Goal: Task Accomplishment & Management: Complete application form

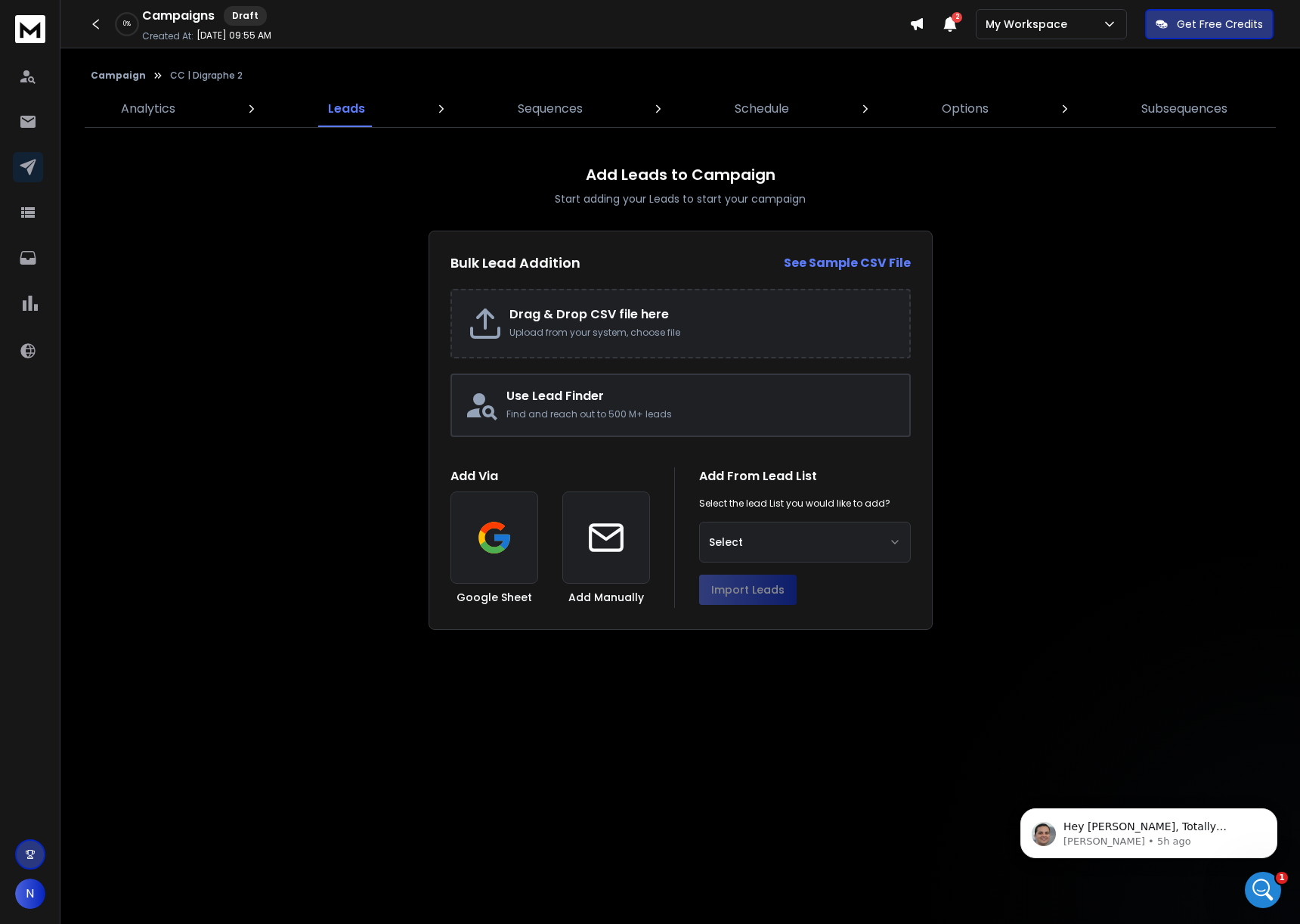
click at [1255, 885] on icon "Open Intercom Messenger" at bounding box center [1263, 890] width 25 height 25
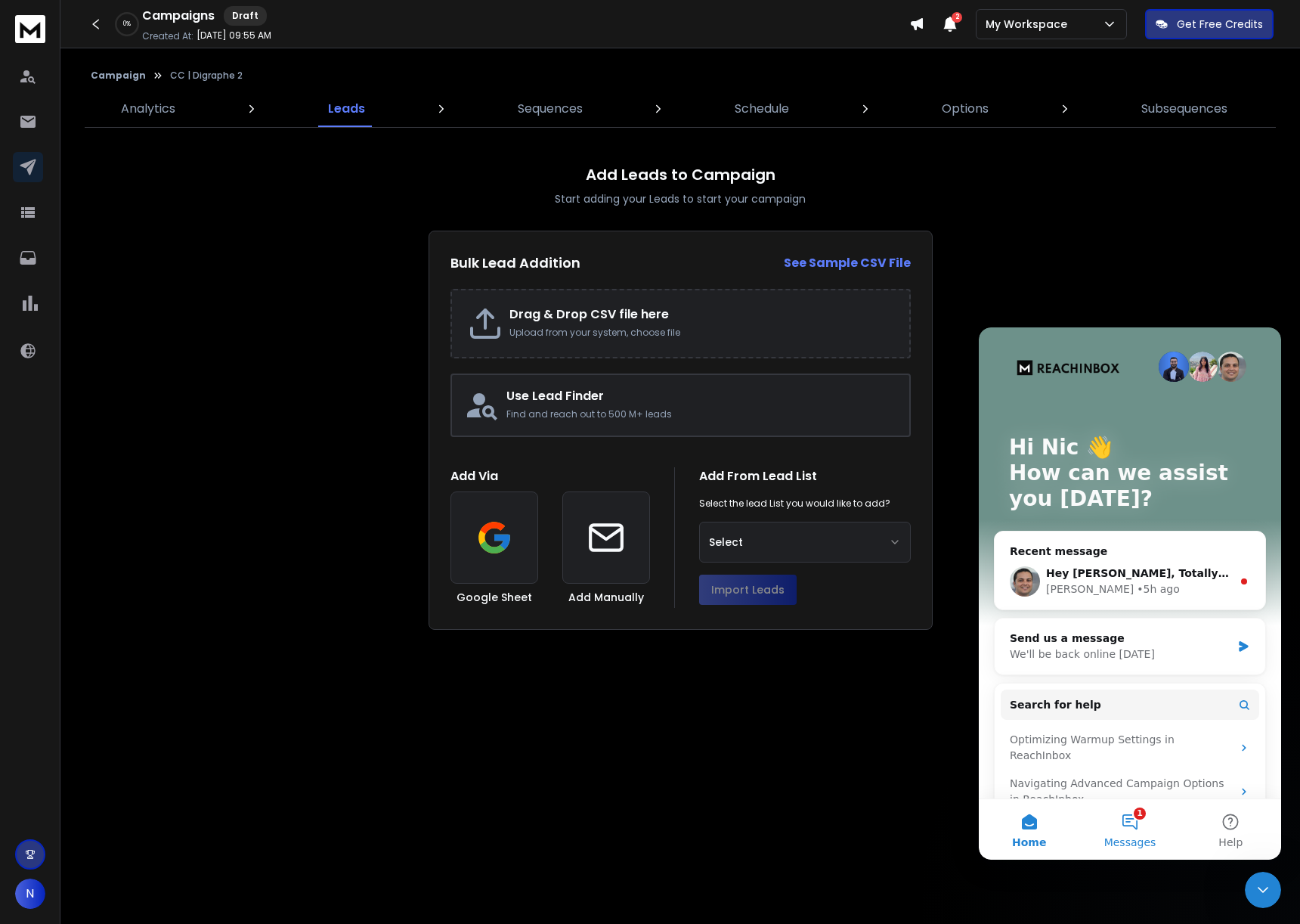
click at [1134, 816] on button "1 Messages" at bounding box center [1129, 829] width 101 height 61
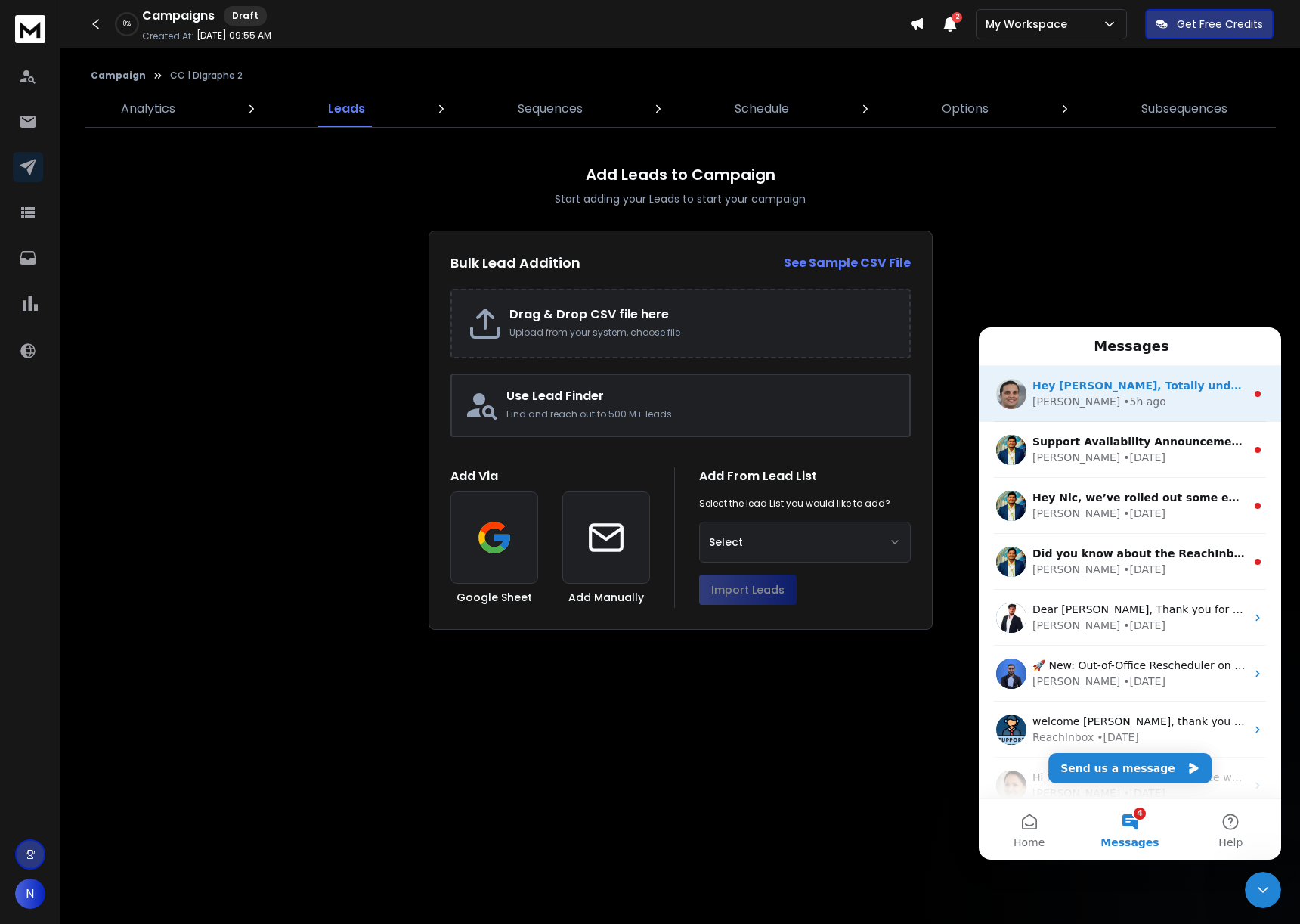
click at [1108, 397] on div "Raj • 5h ago" at bounding box center [1138, 402] width 213 height 16
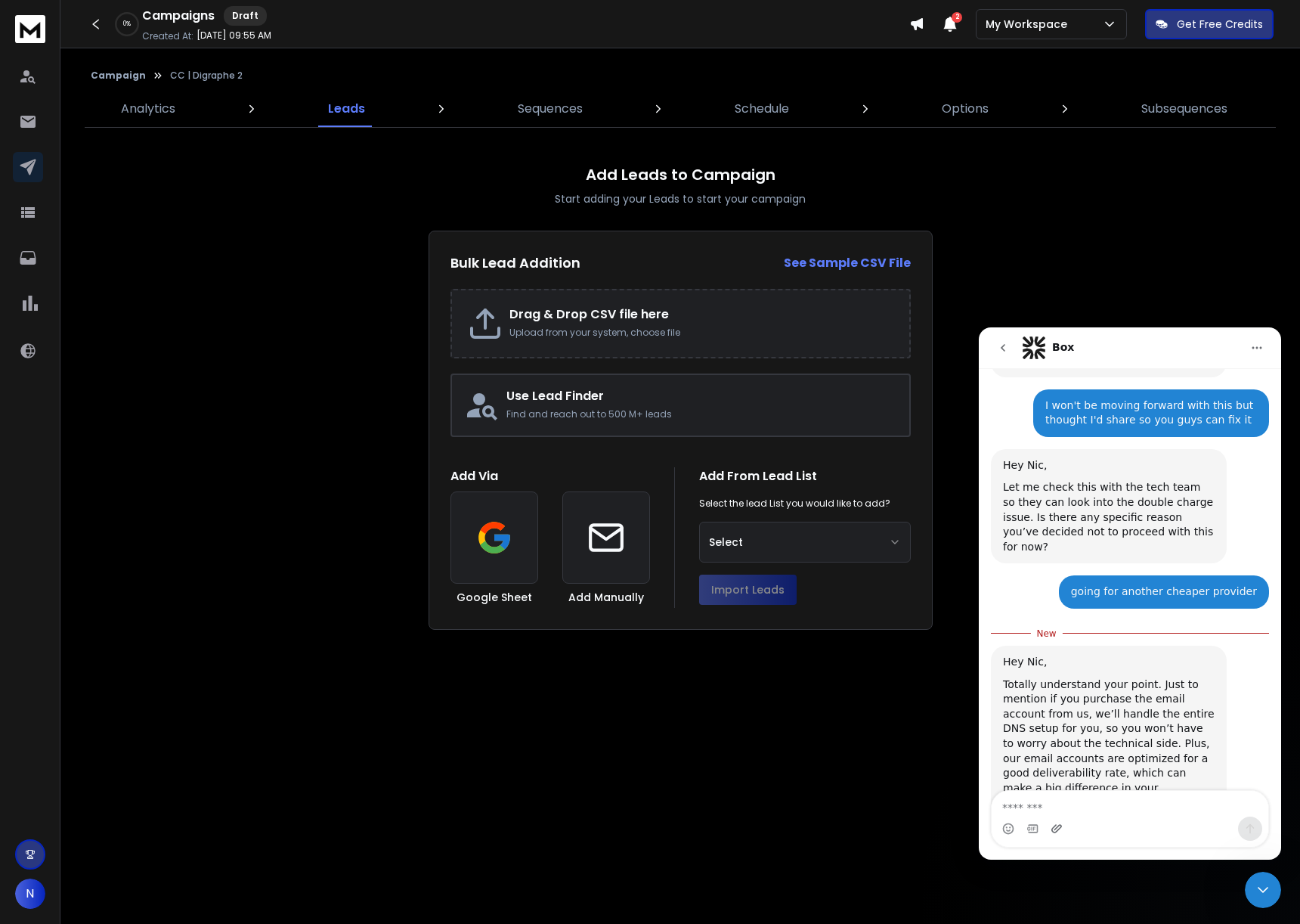
scroll to position [889, 0]
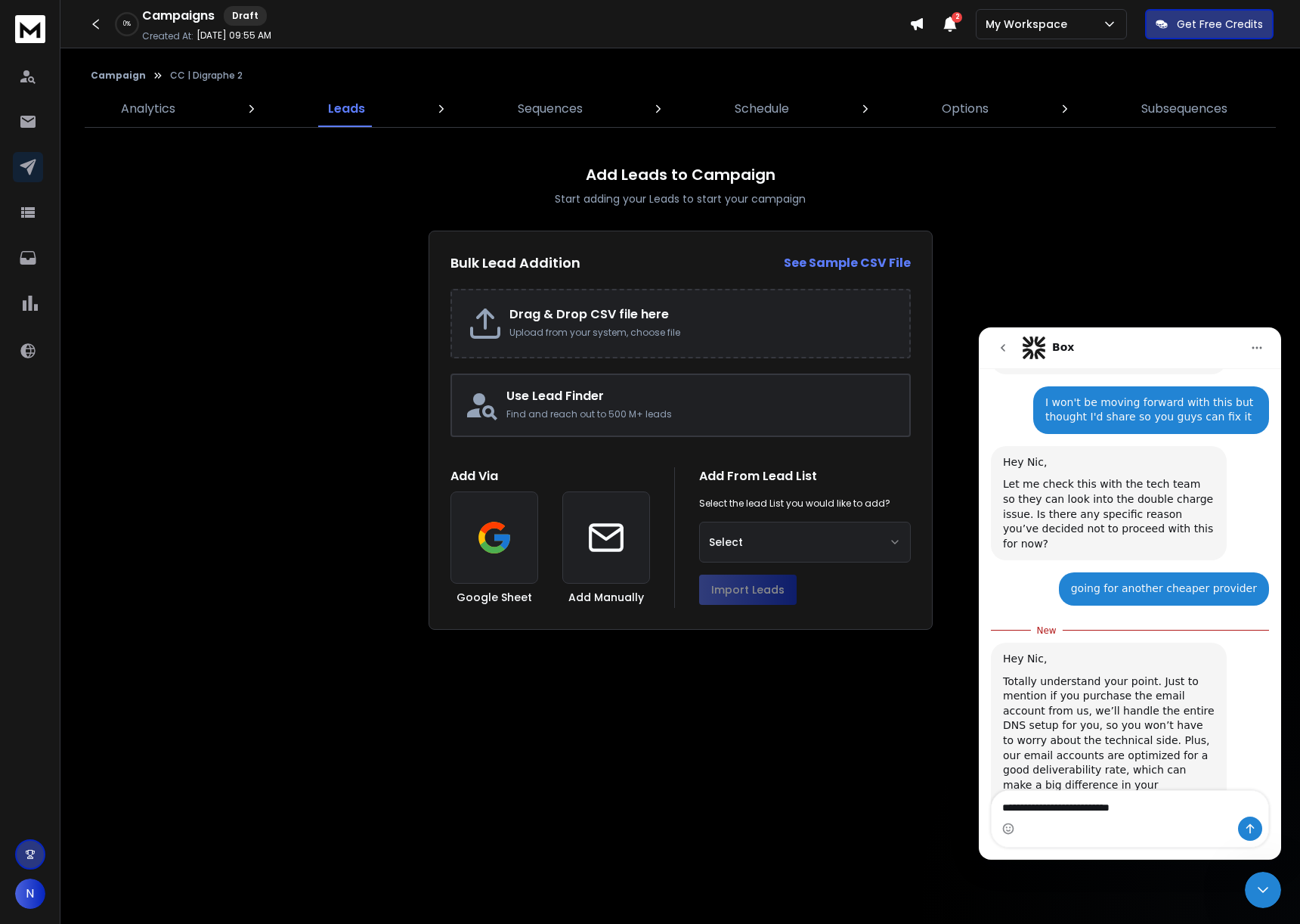
type textarea "**********"
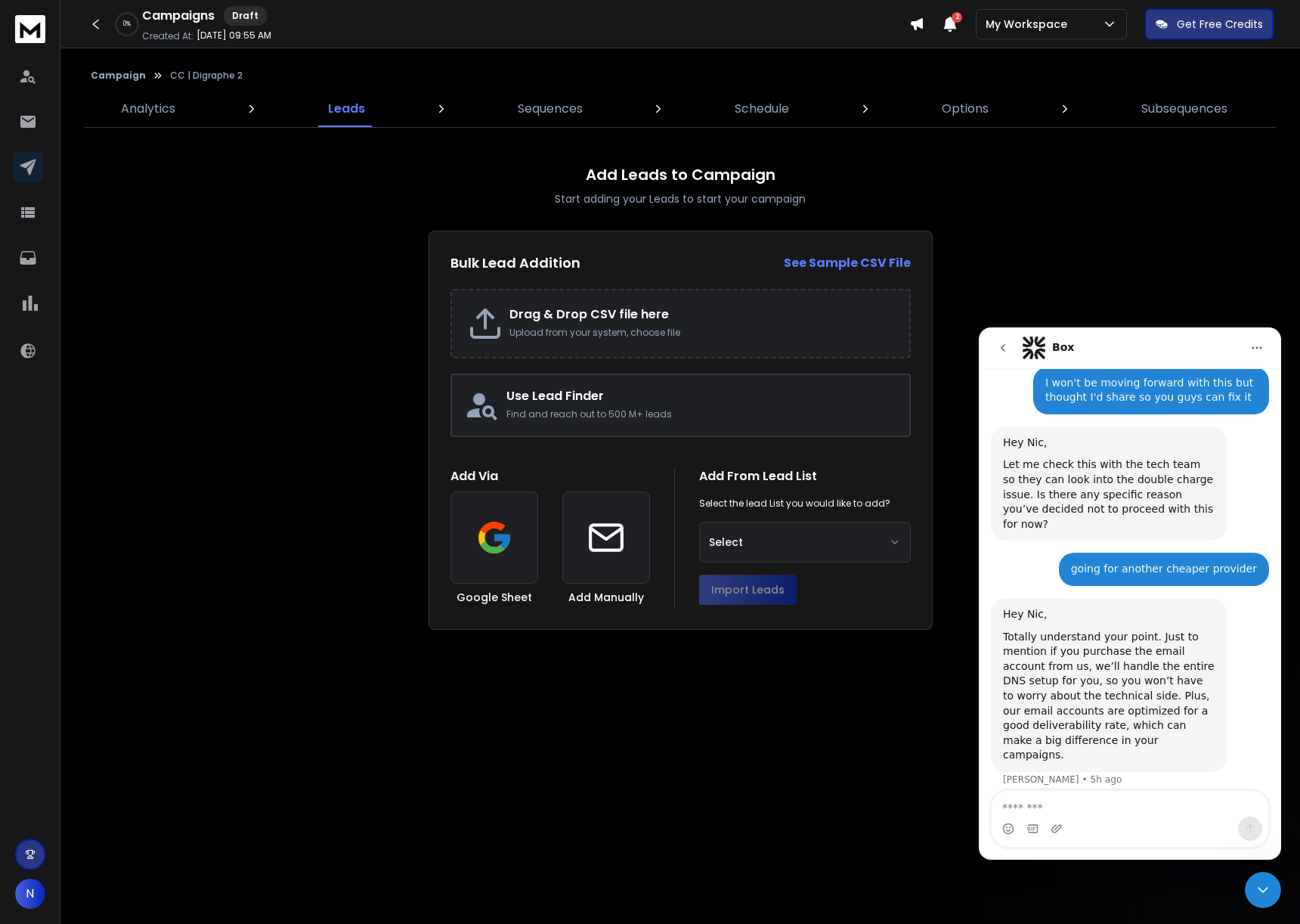
scroll to position [910, 0]
click at [1273, 884] on div "Close Intercom Messenger" at bounding box center [1262, 889] width 36 height 36
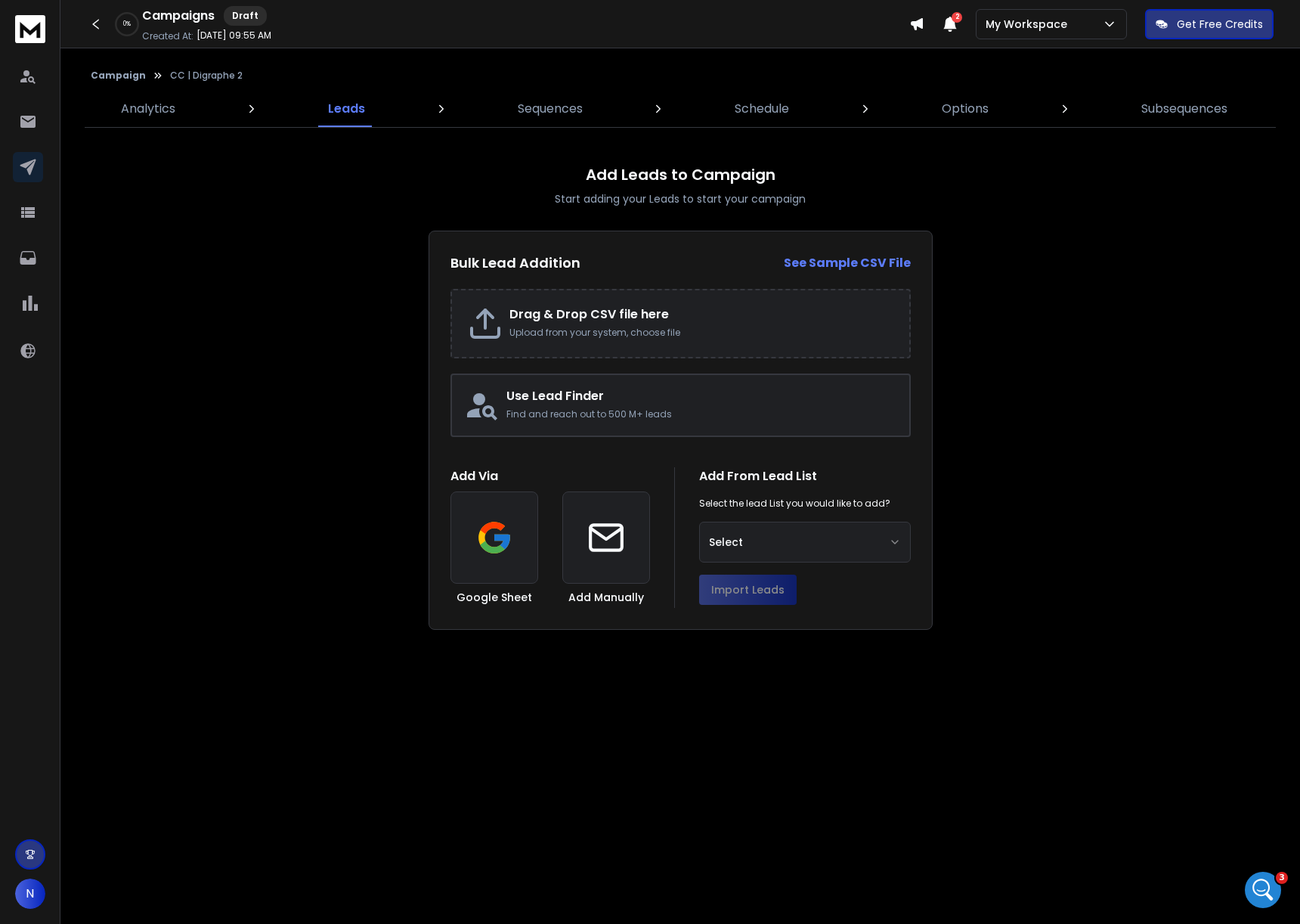
click at [634, 328] on p "Upload from your system, choose file" at bounding box center [702, 332] width 385 height 12
type input "**********"
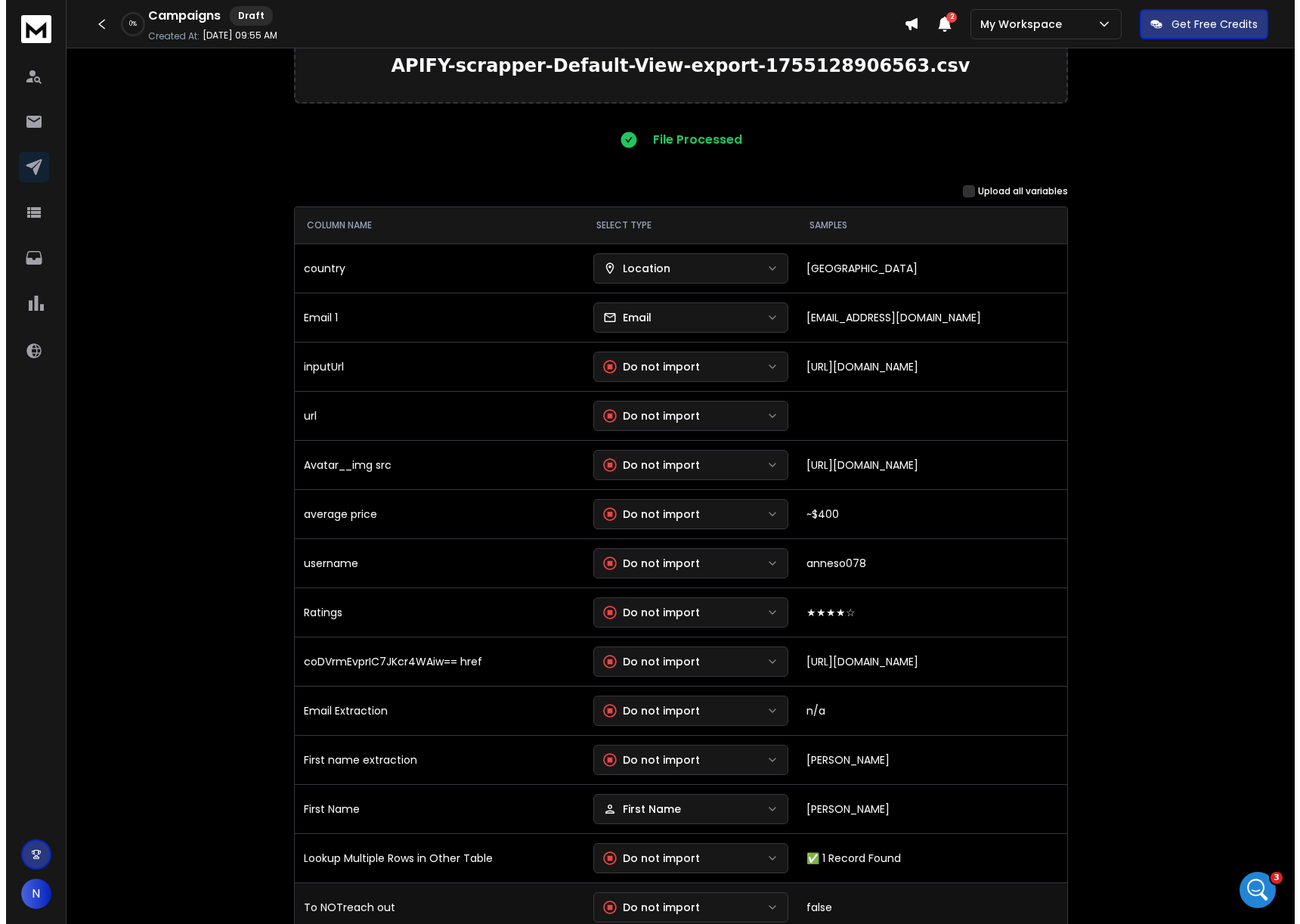
scroll to position [52, 0]
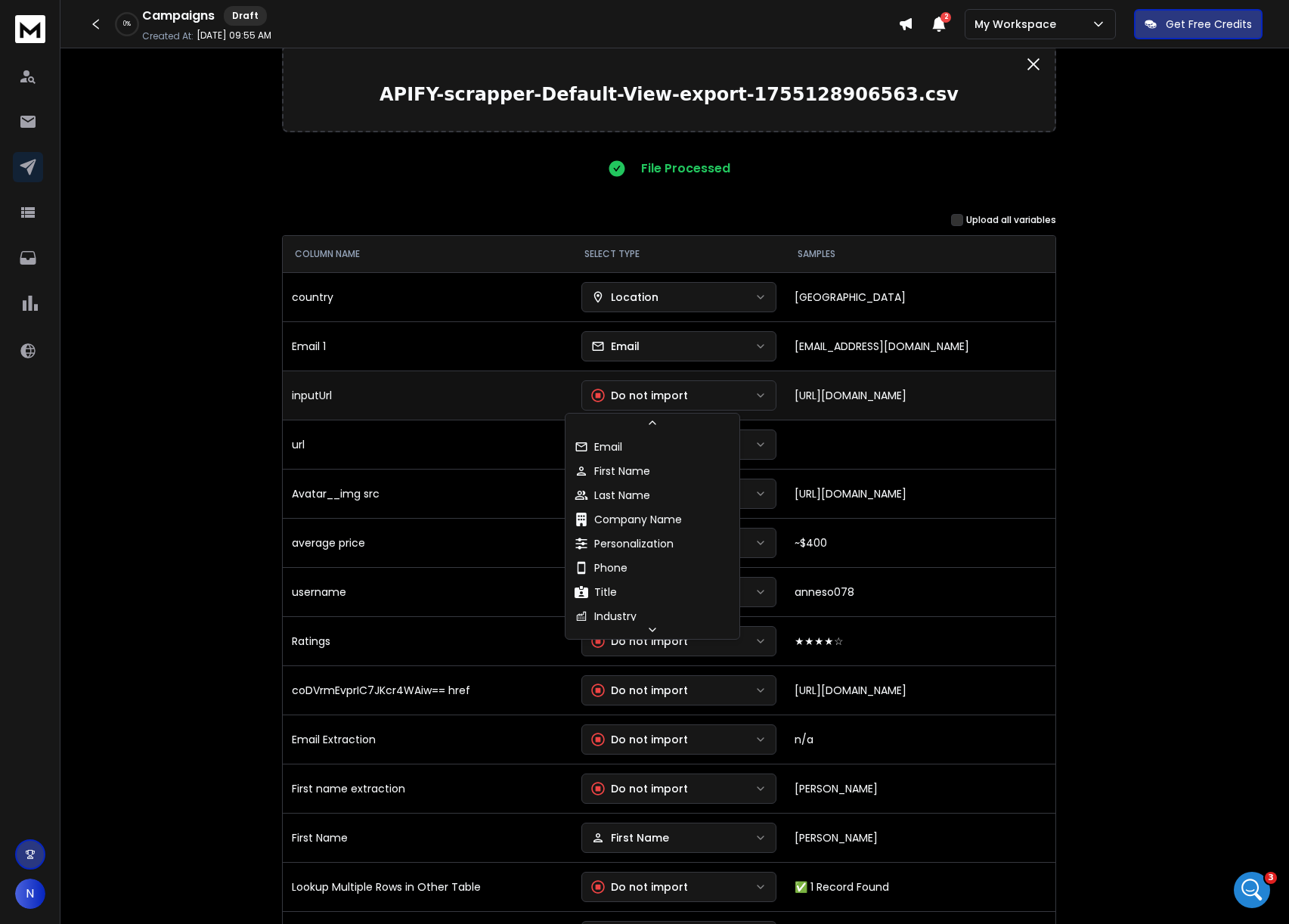
click at [627, 399] on div "Do not import" at bounding box center [639, 395] width 97 height 15
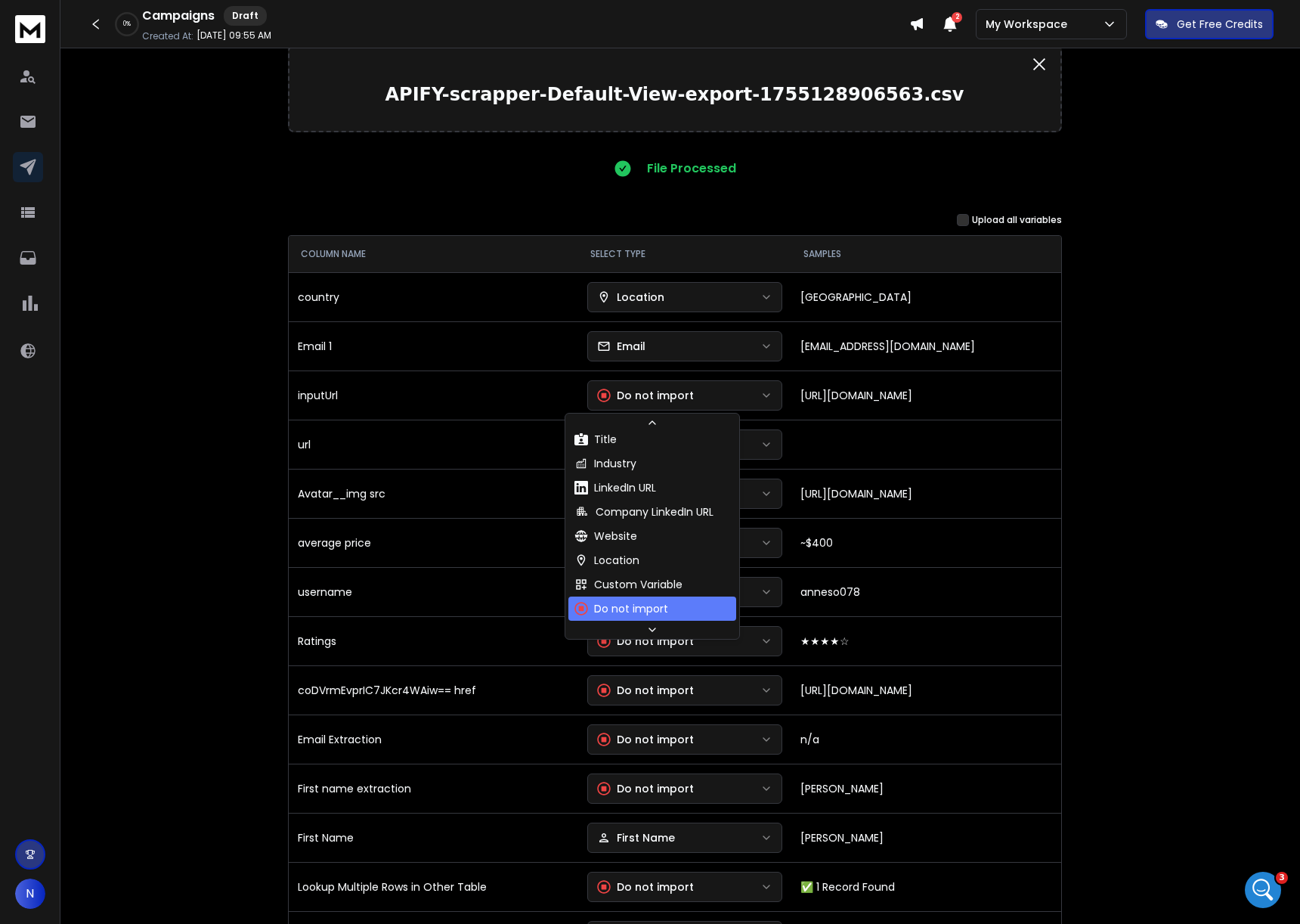
scroll to position [128, 0]
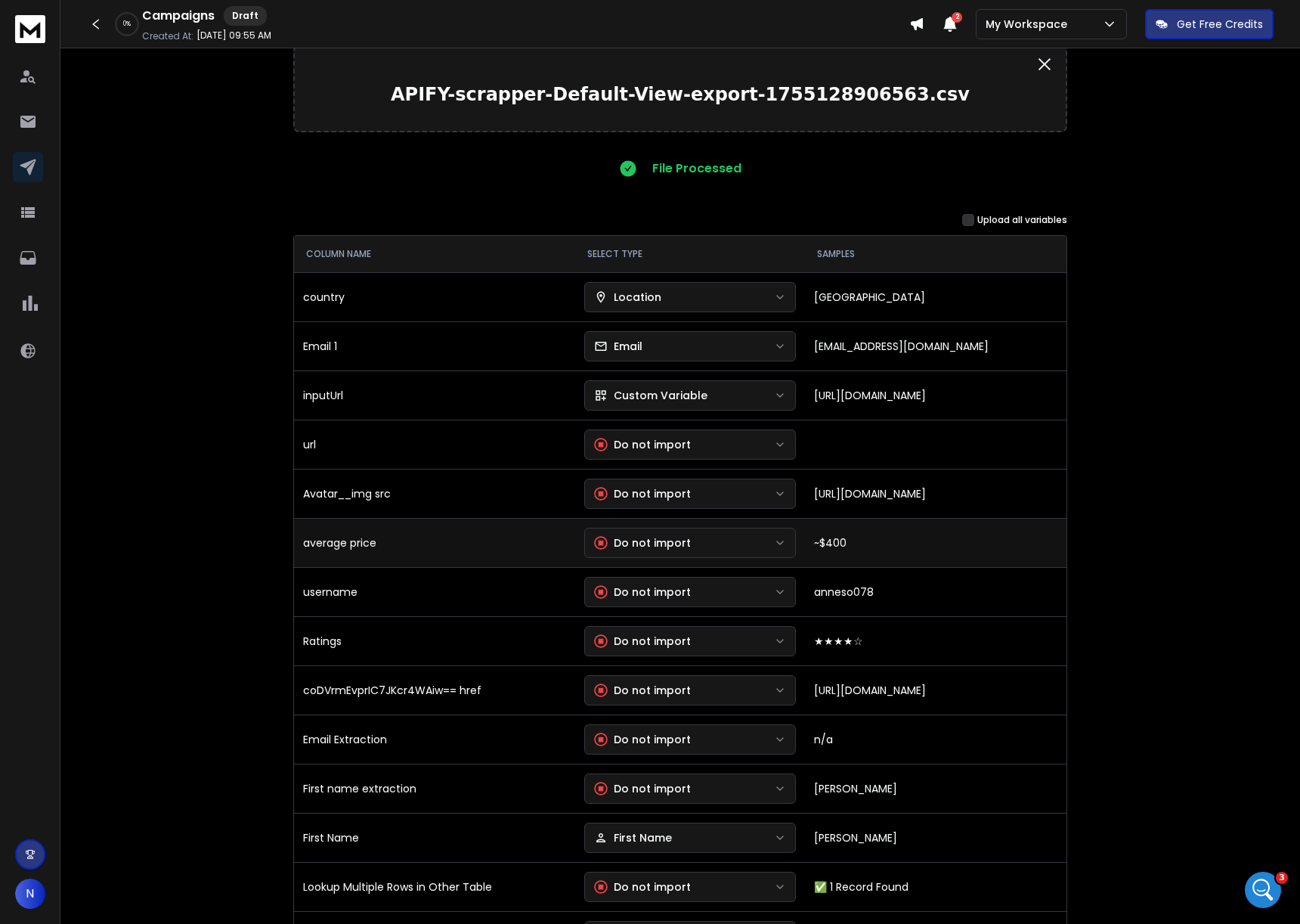
click at [662, 547] on button "Do not import" at bounding box center [689, 542] width 212 height 30
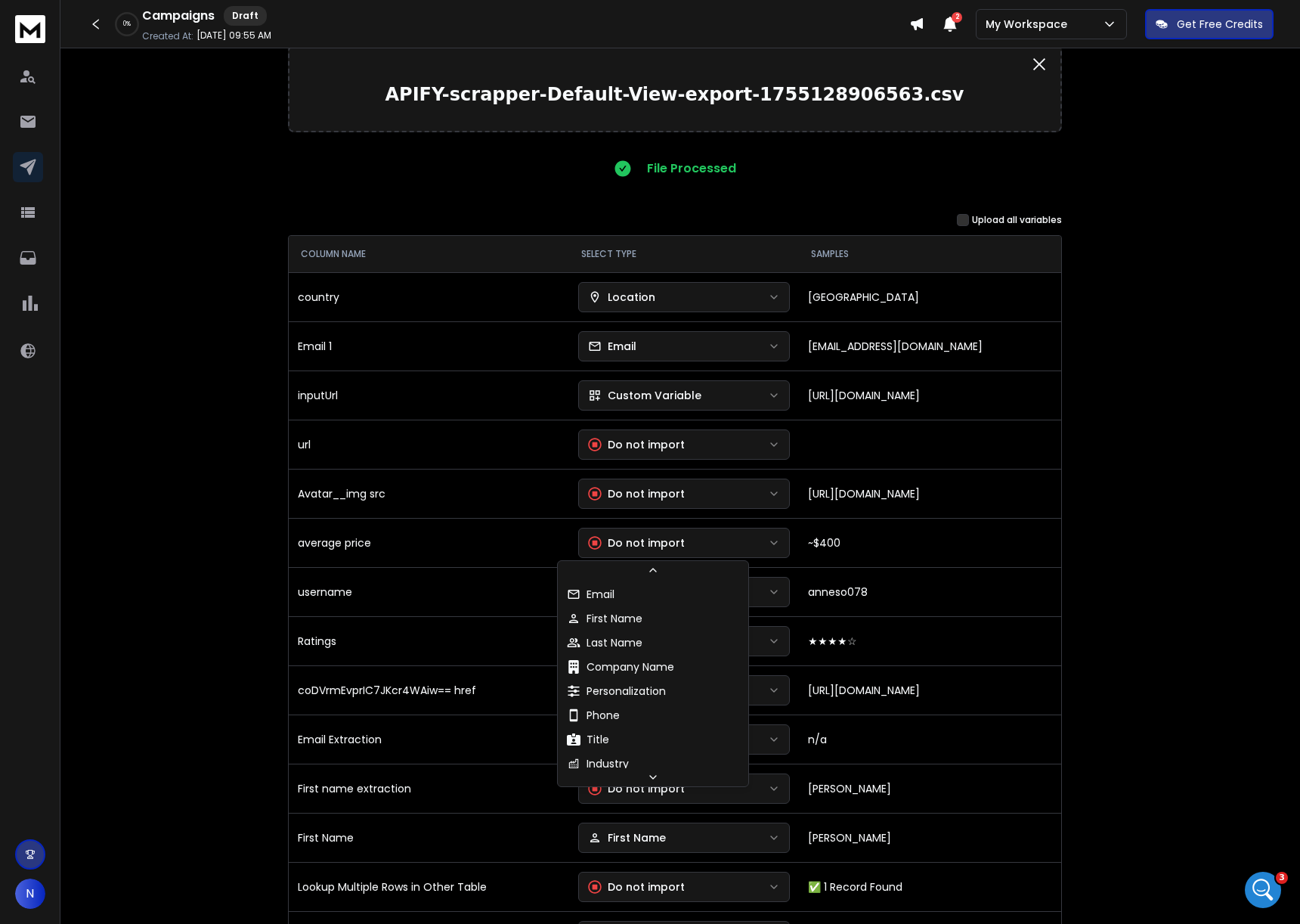
scroll to position [152, 0]
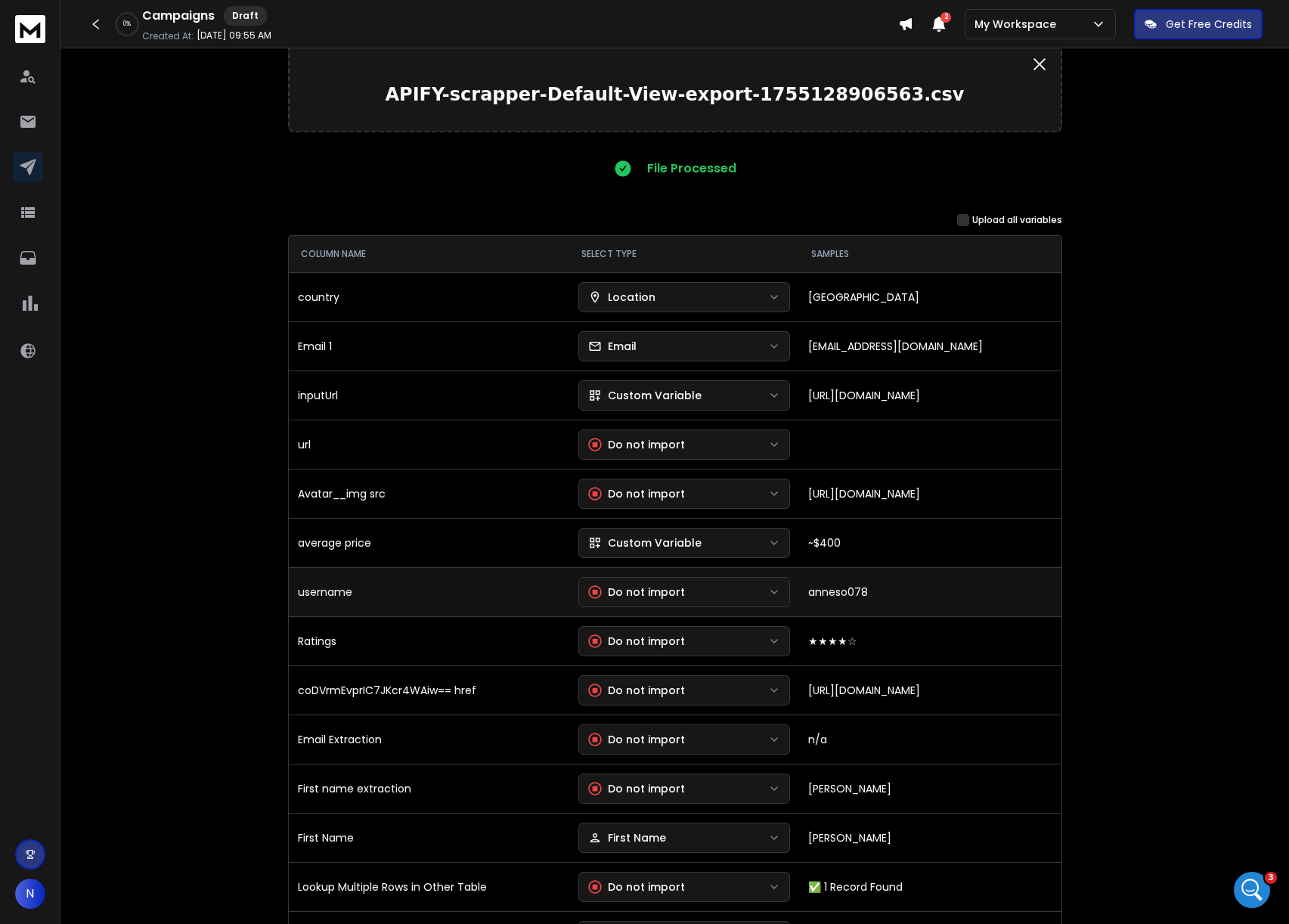
click at [690, 601] on button "Do not import" at bounding box center [684, 592] width 212 height 30
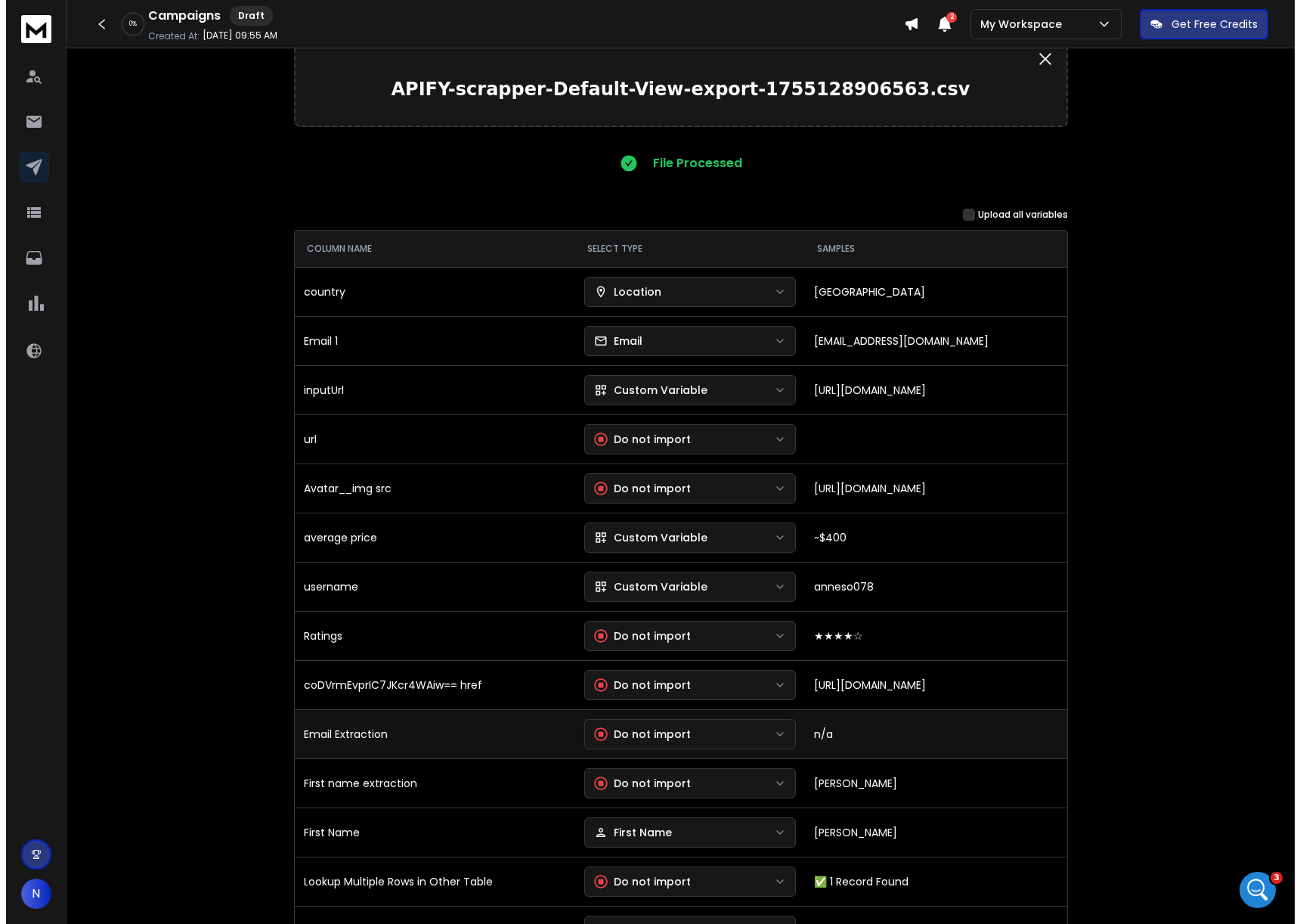
scroll to position [58, 0]
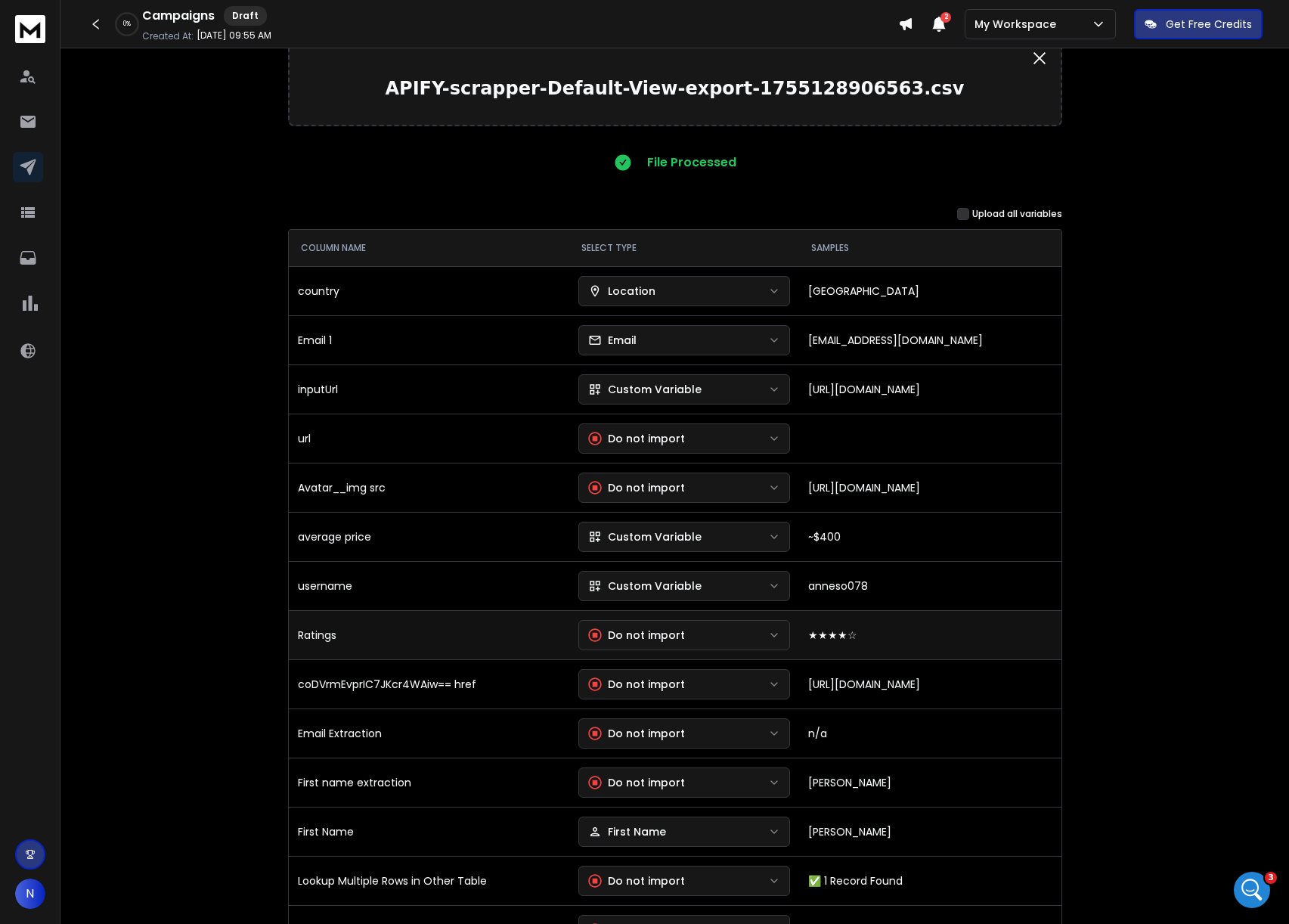
click at [663, 632] on button "Do not import" at bounding box center [684, 635] width 212 height 30
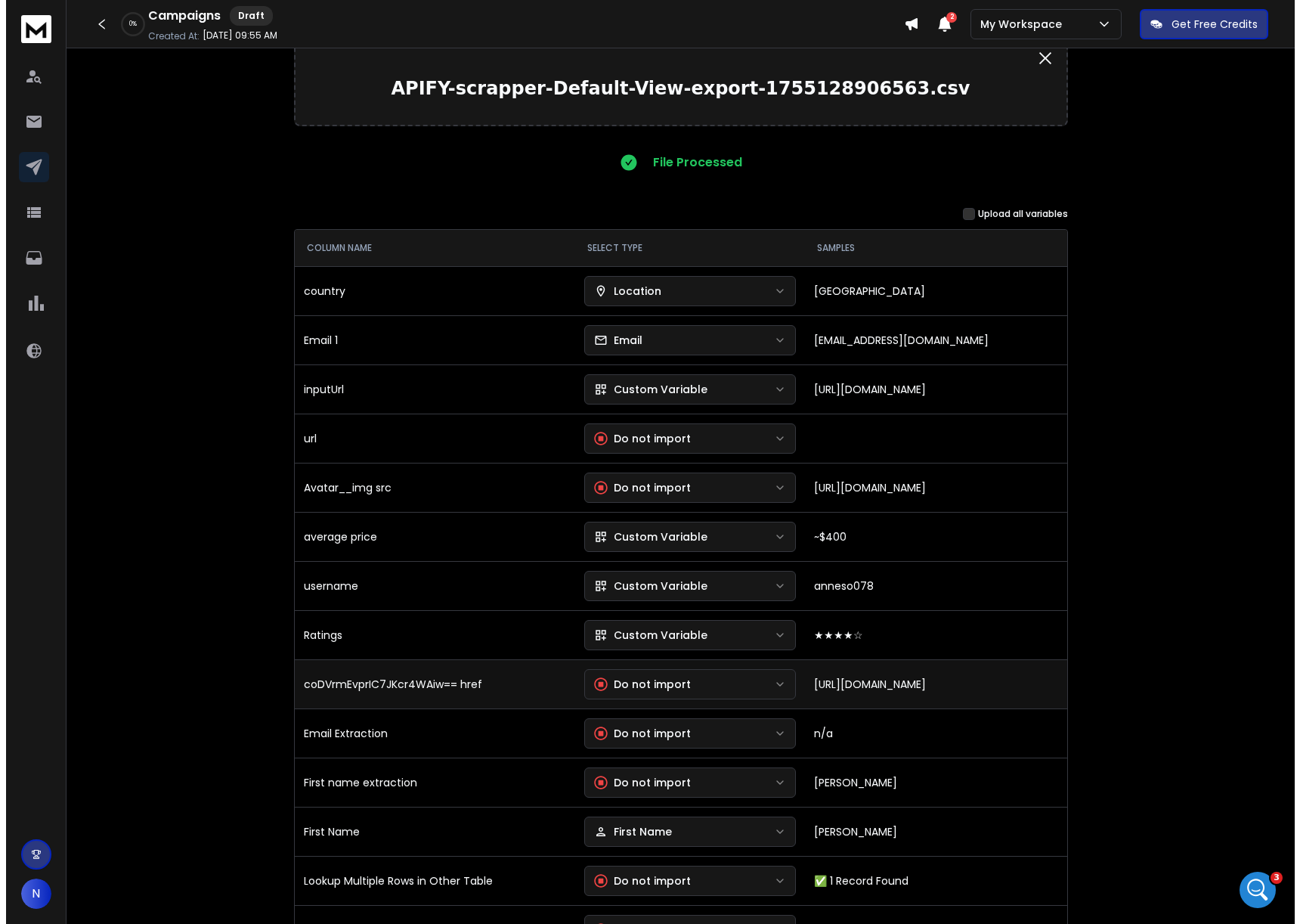
scroll to position [0, 0]
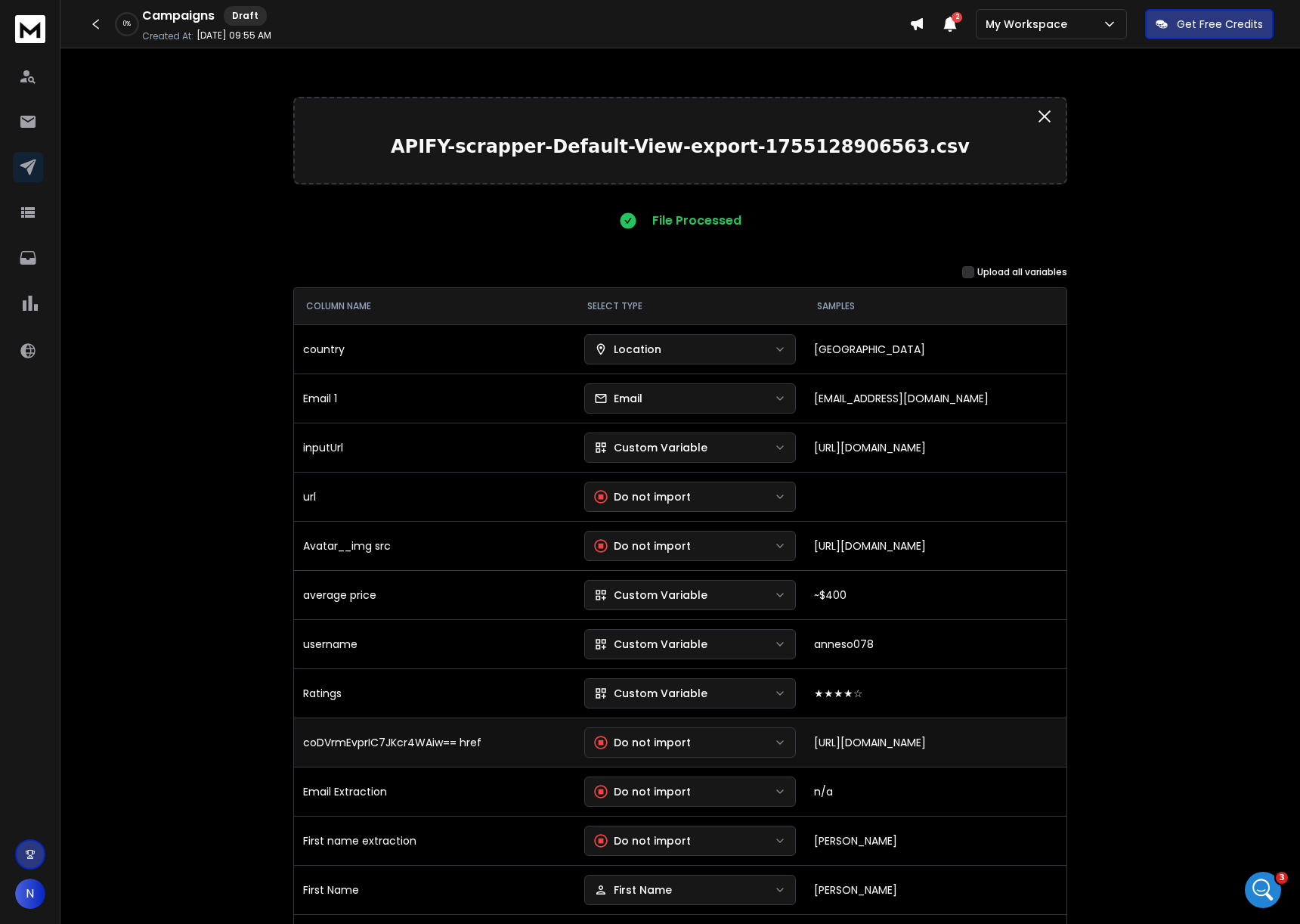
click at [704, 749] on button "Do not import" at bounding box center [689, 742] width 212 height 30
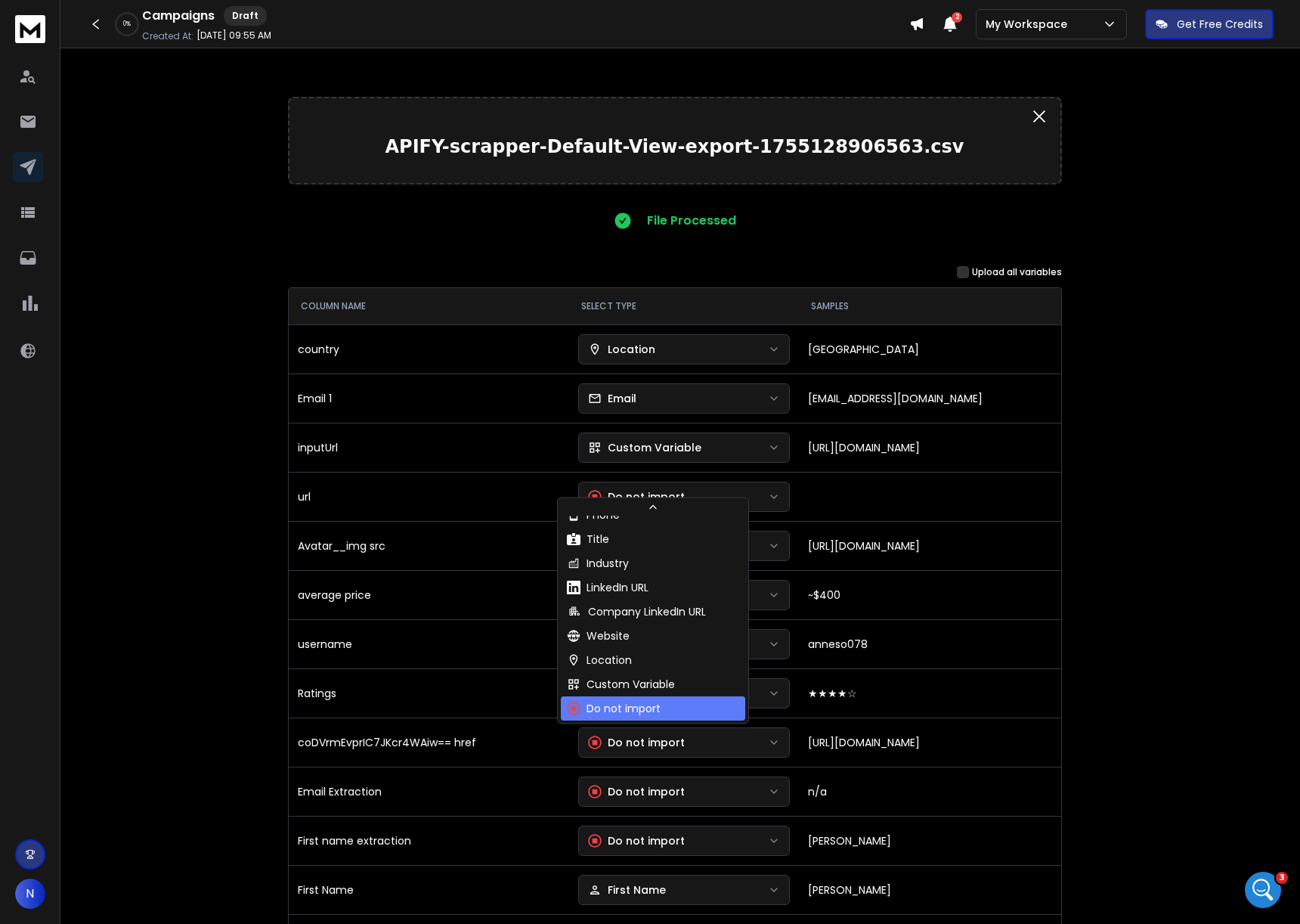
scroll to position [138, 0]
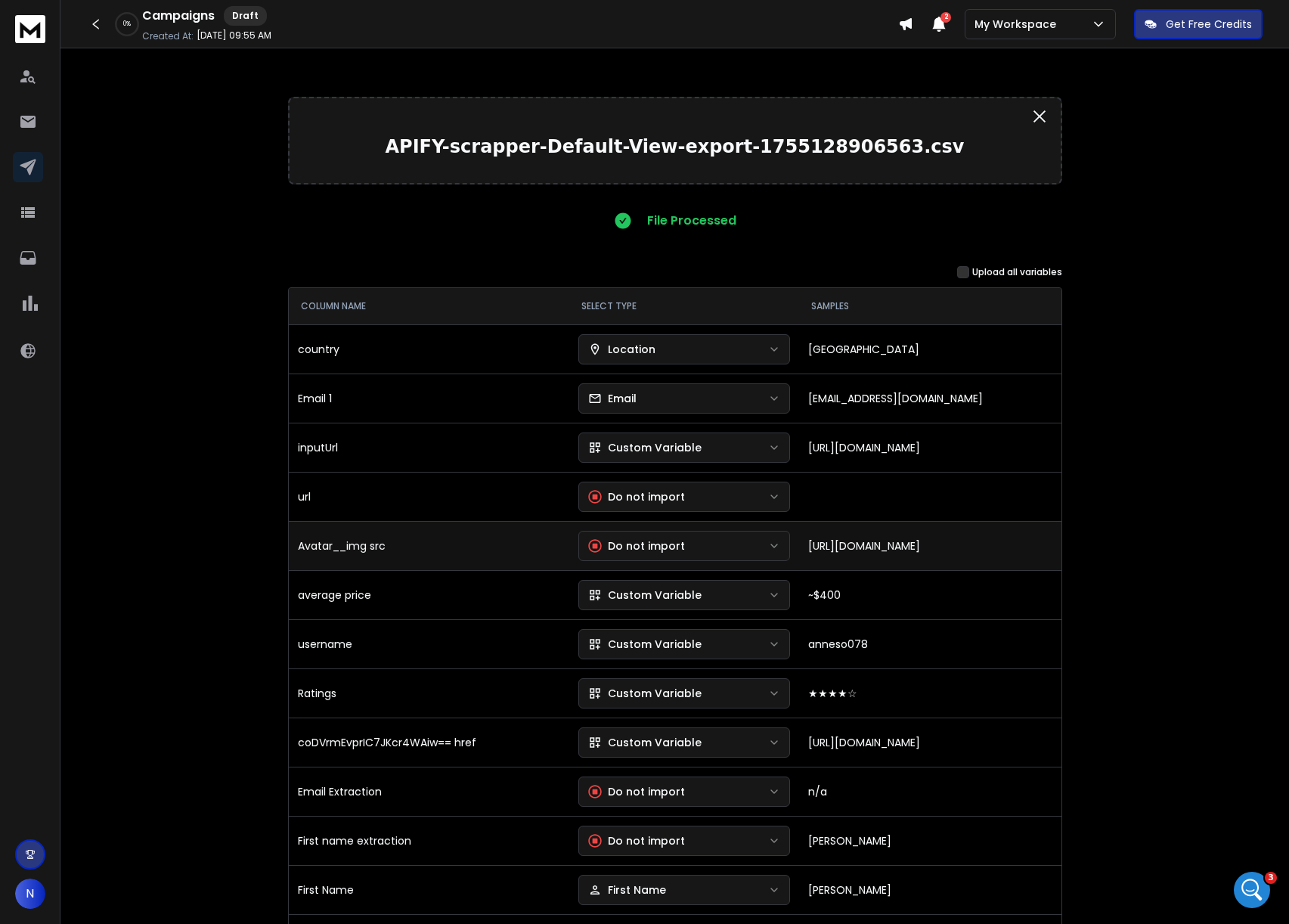
click at [639, 540] on div "Do not import" at bounding box center [636, 545] width 97 height 15
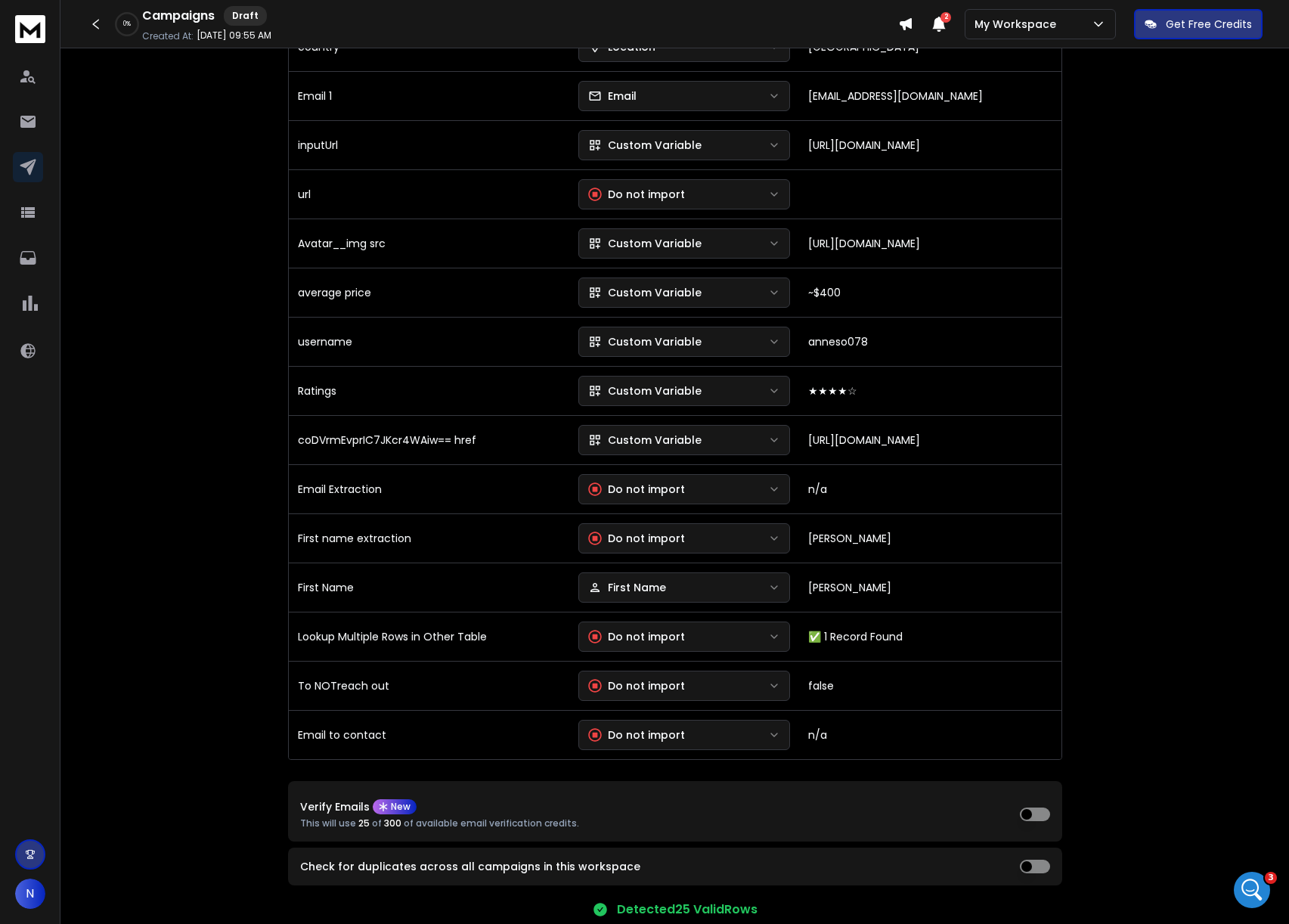
scroll to position [365, 0]
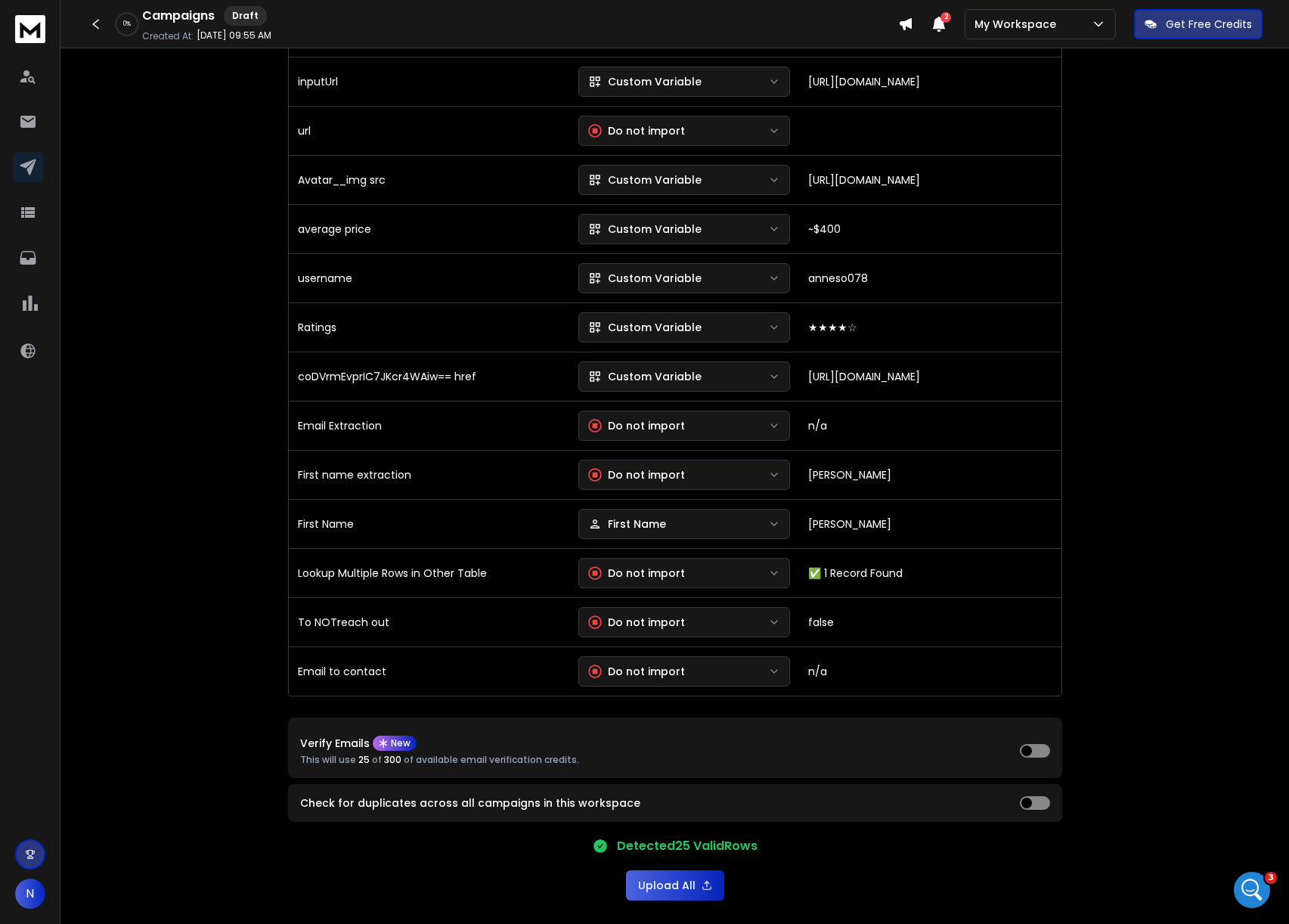
click at [702, 892] on button "Upload All" at bounding box center [675, 885] width 99 height 30
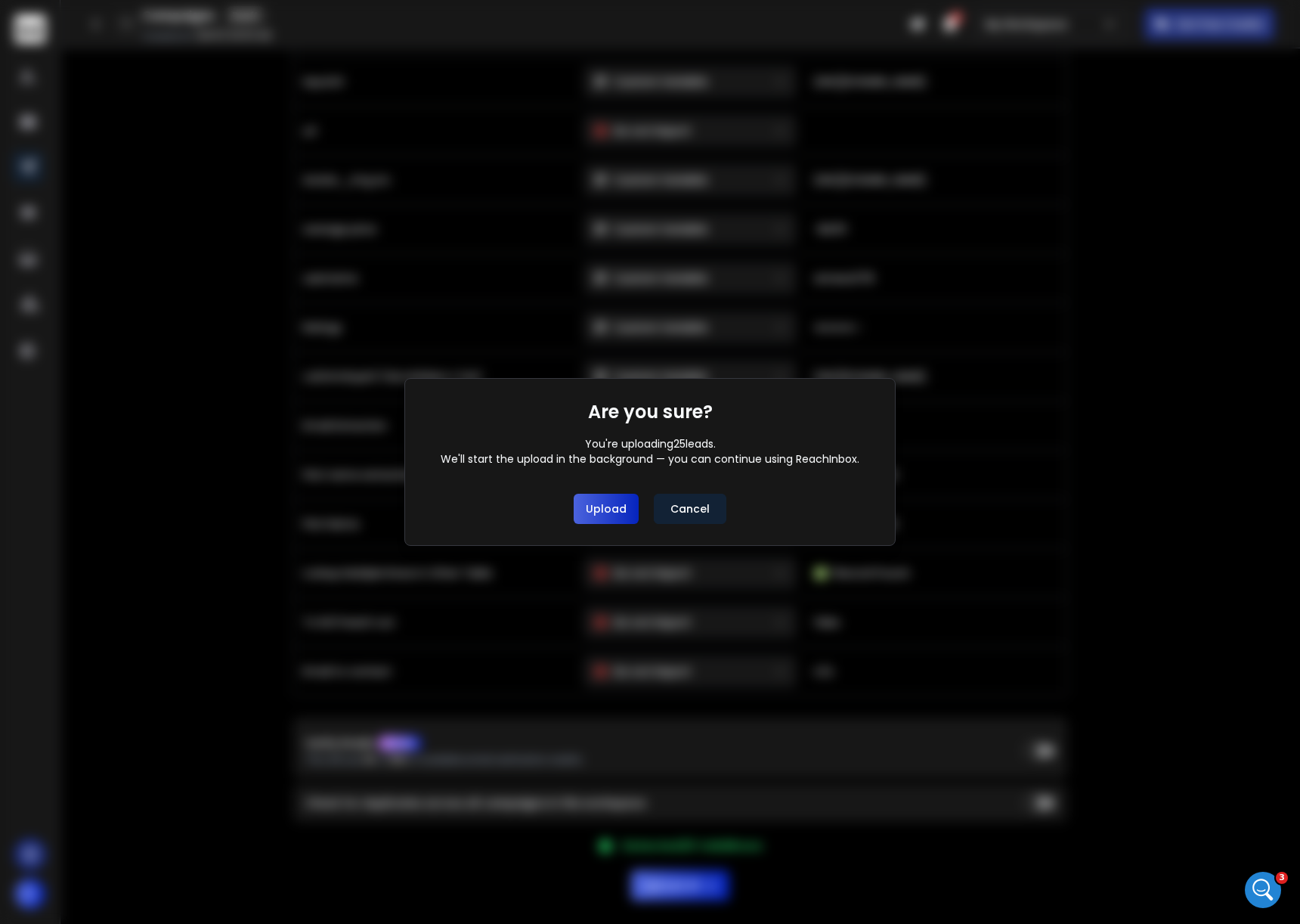
click at [609, 510] on button "Upload" at bounding box center [606, 509] width 65 height 30
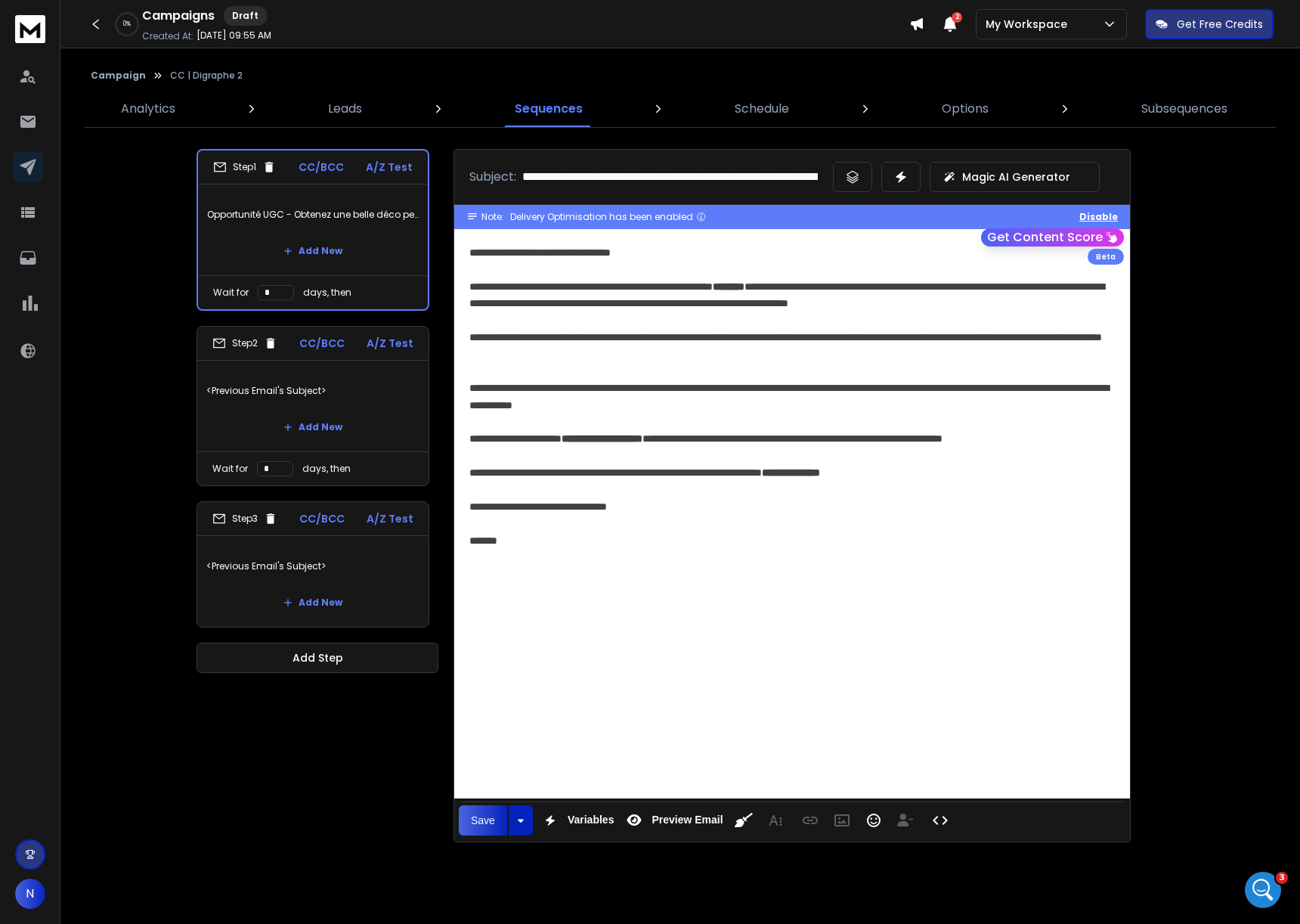
click at [647, 114] on div "Analytics Leads Sequences Schedule Options Subsequences" at bounding box center [674, 108] width 1179 height 36
click at [738, 117] on p "Schedule" at bounding box center [762, 109] width 55 height 18
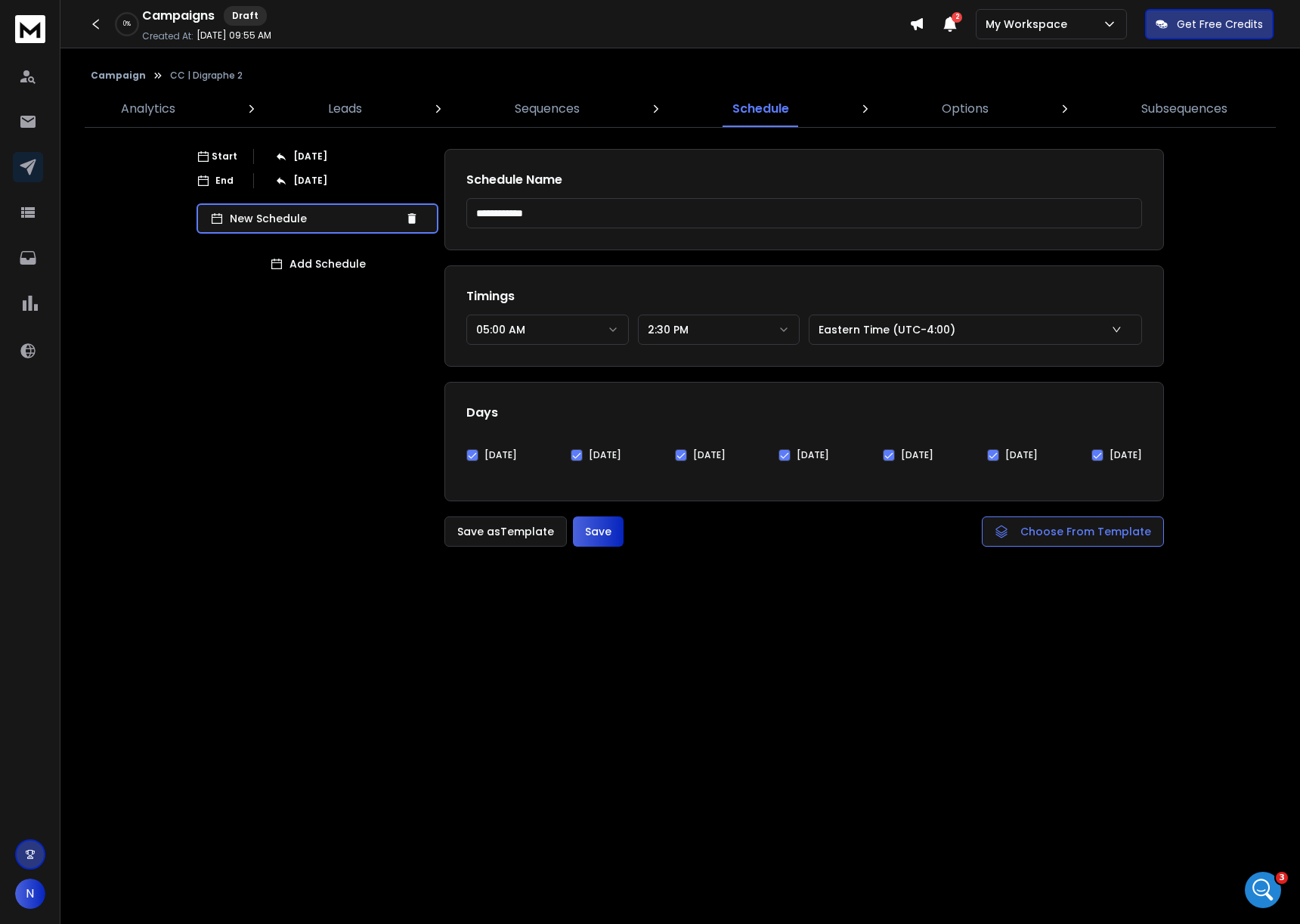
click at [1010, 111] on div "Analytics Leads Sequences Schedule Options Subsequences" at bounding box center [674, 108] width 1179 height 36
click at [997, 105] on div "Analytics Leads Sequences Schedule Options Subsequences" at bounding box center [674, 108] width 1179 height 36
click at [982, 105] on p "Options" at bounding box center [965, 109] width 47 height 18
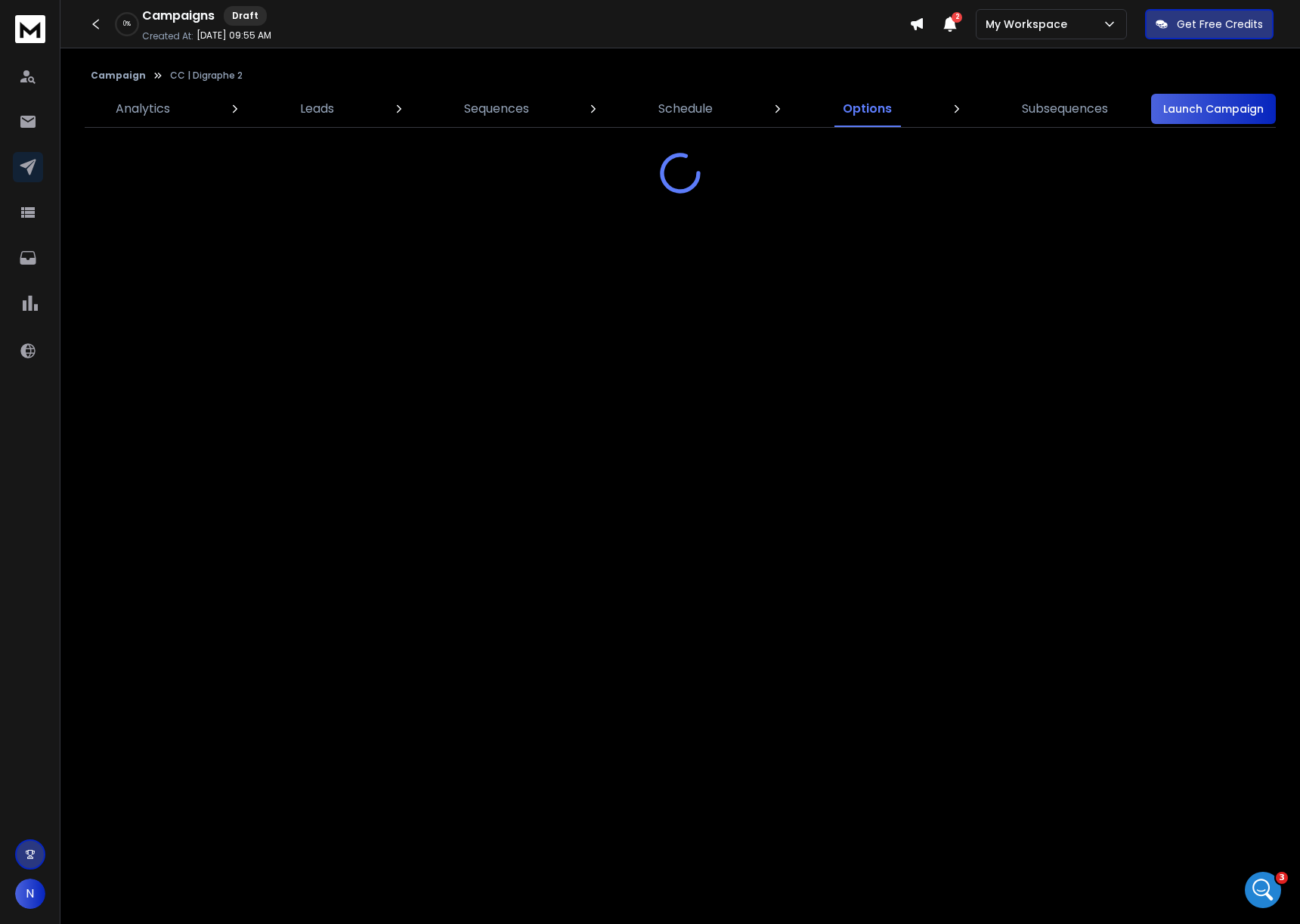
select select "*"
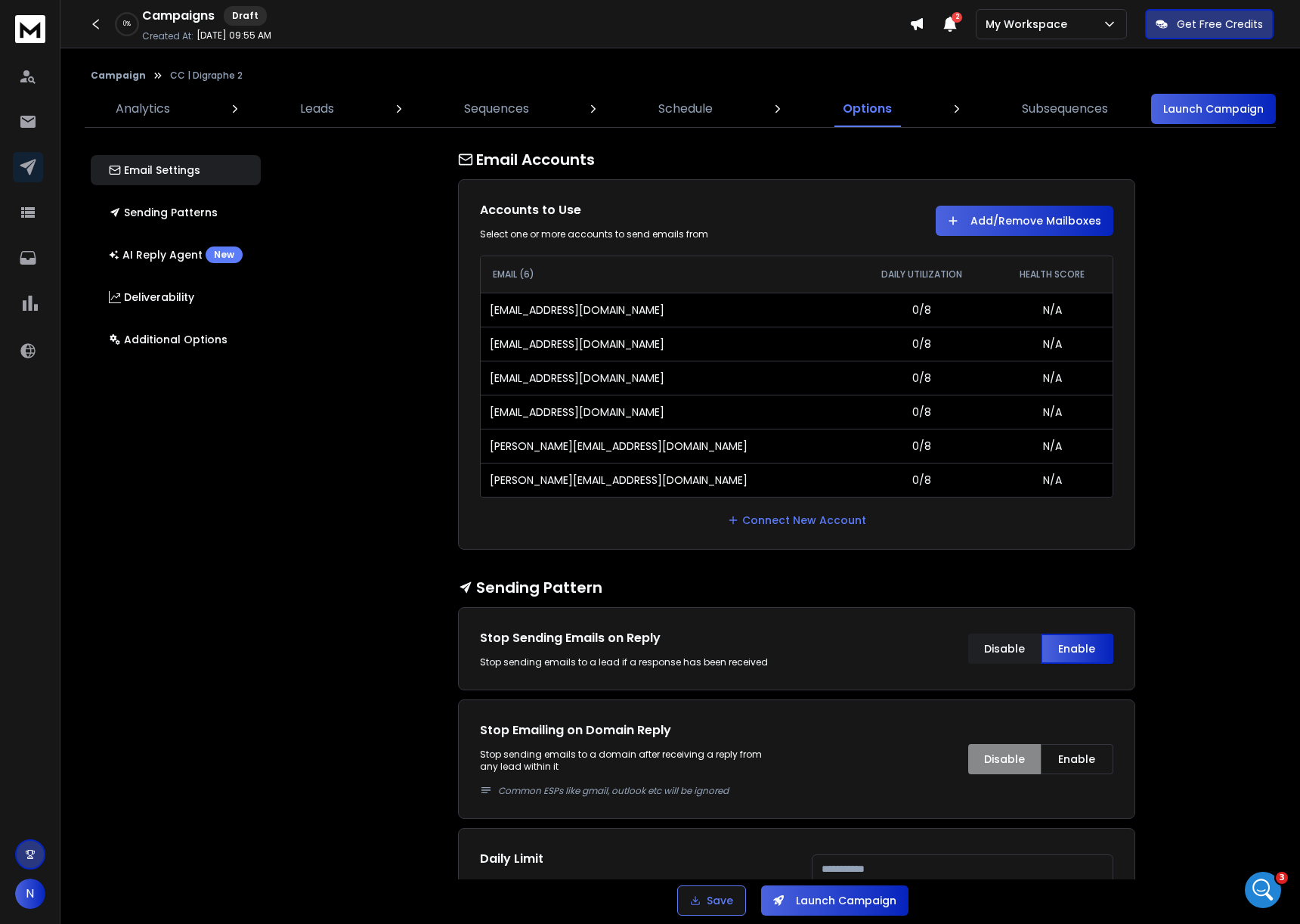
click at [1188, 107] on button "Launch Campaign" at bounding box center [1213, 108] width 125 height 30
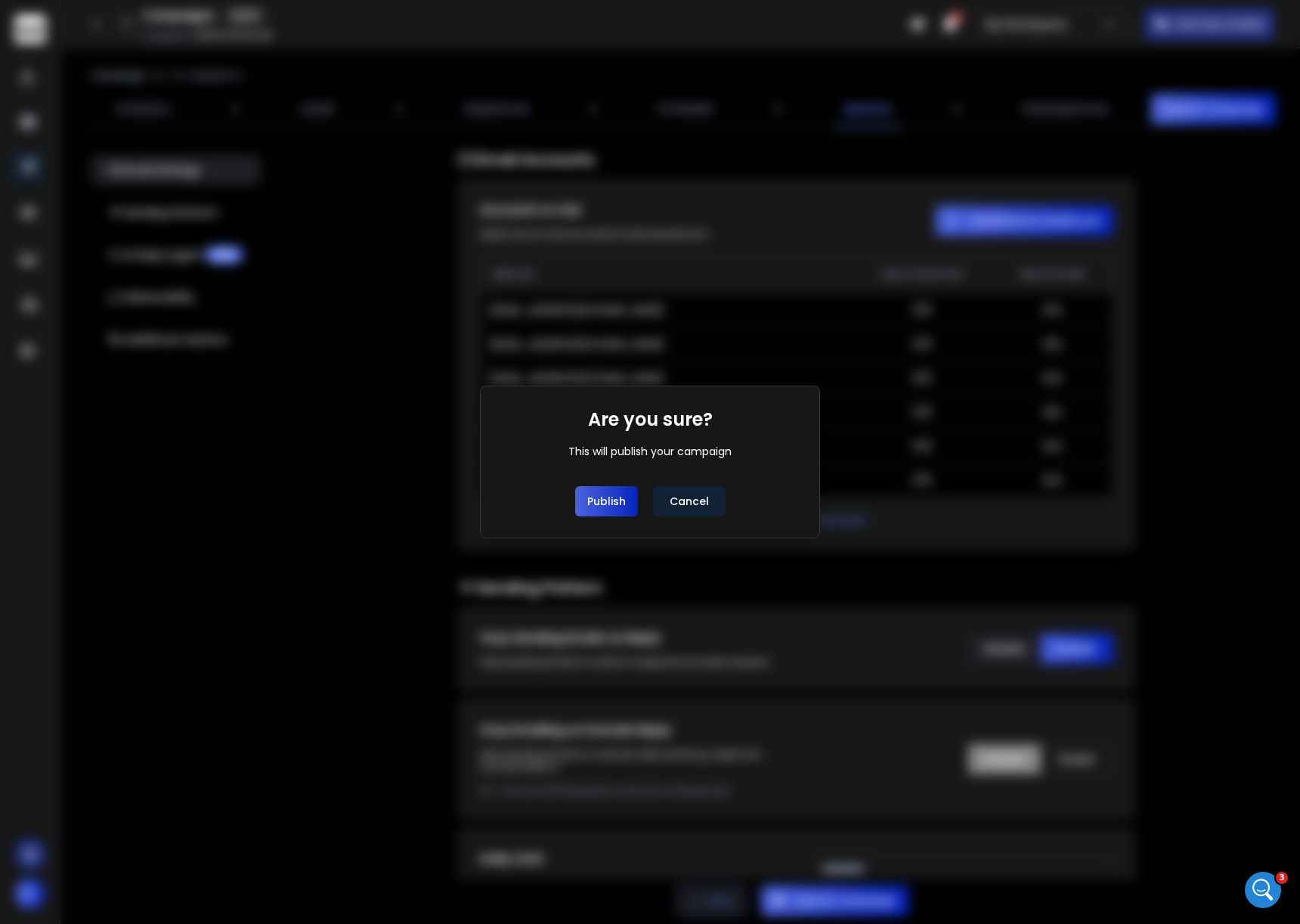
click at [594, 506] on button "Publish" at bounding box center [607, 501] width 63 height 30
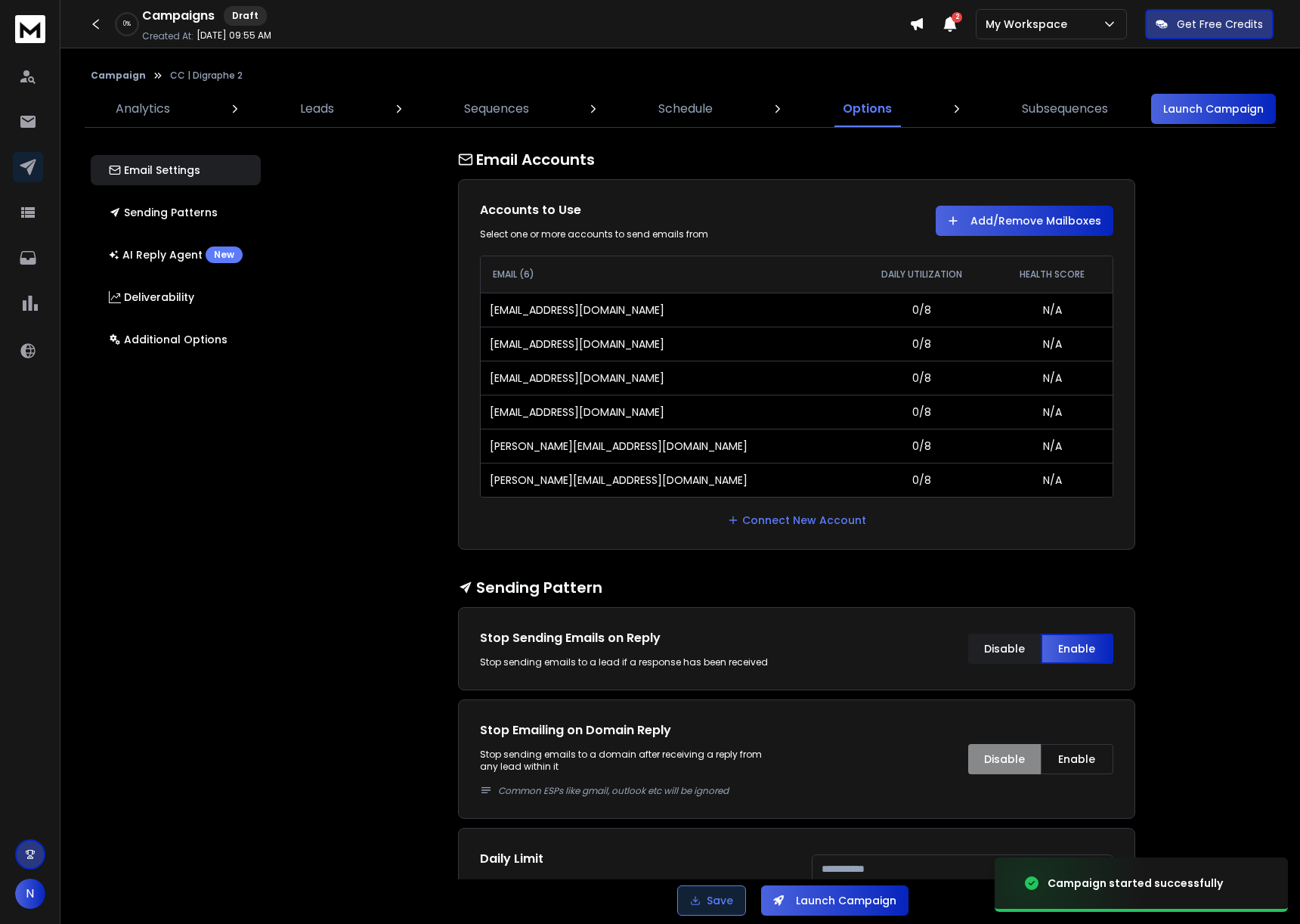
click at [731, 899] on button "Save" at bounding box center [711, 899] width 68 height 30
click at [852, 901] on button "Launch Campaign" at bounding box center [835, 899] width 148 height 30
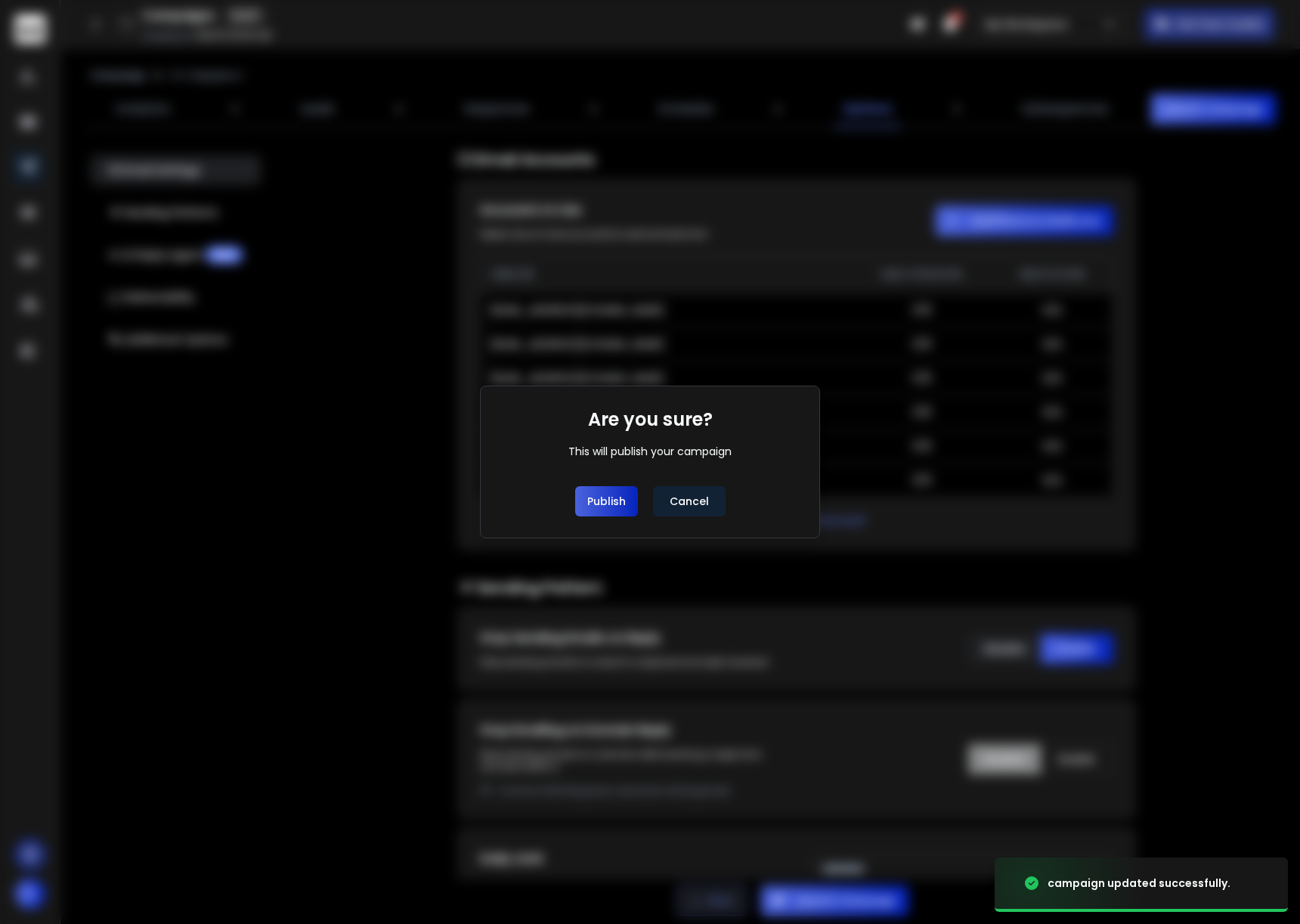
click at [616, 495] on button "Publish" at bounding box center [607, 501] width 63 height 30
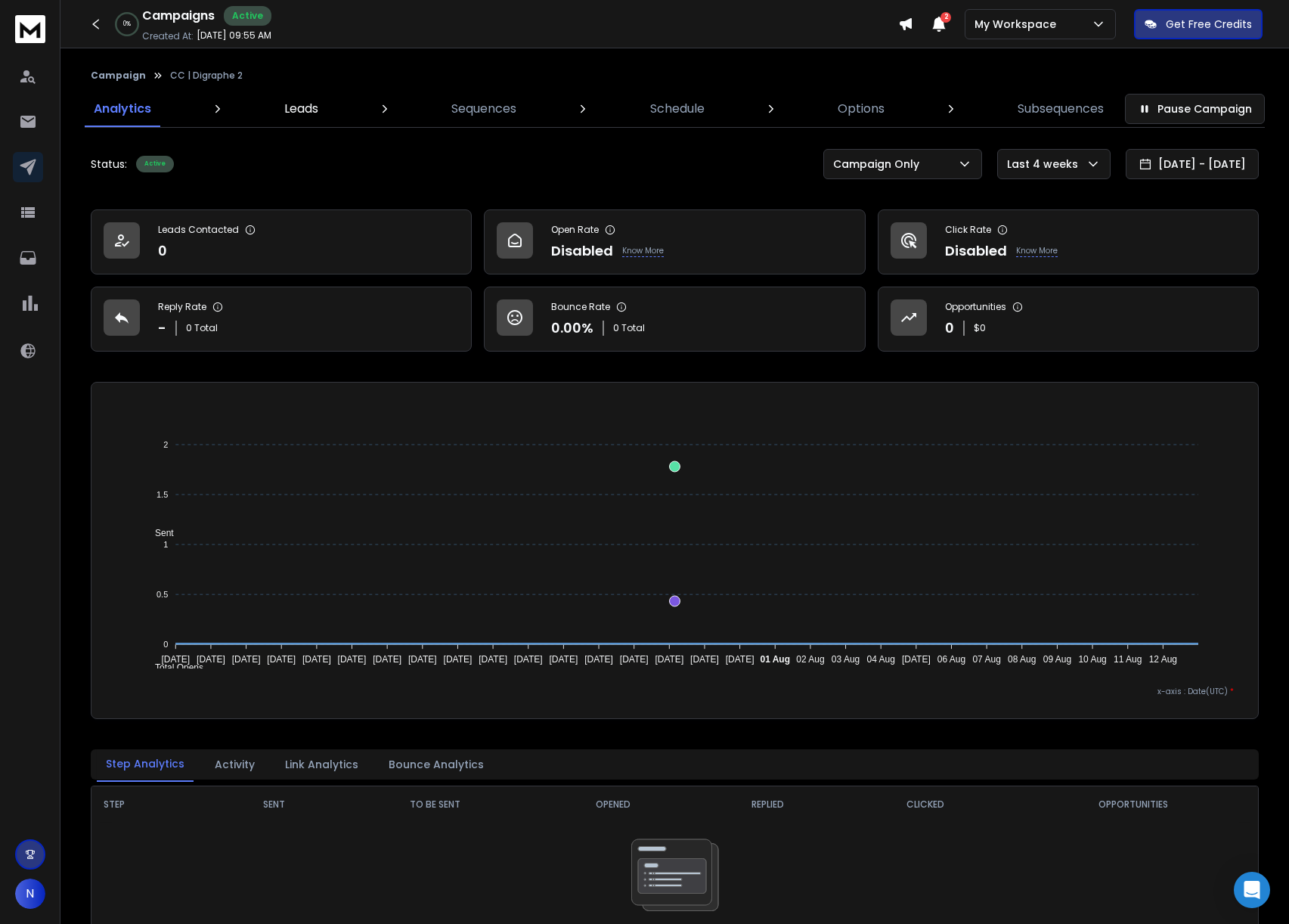
click at [301, 108] on p "Leads" at bounding box center [301, 109] width 34 height 18
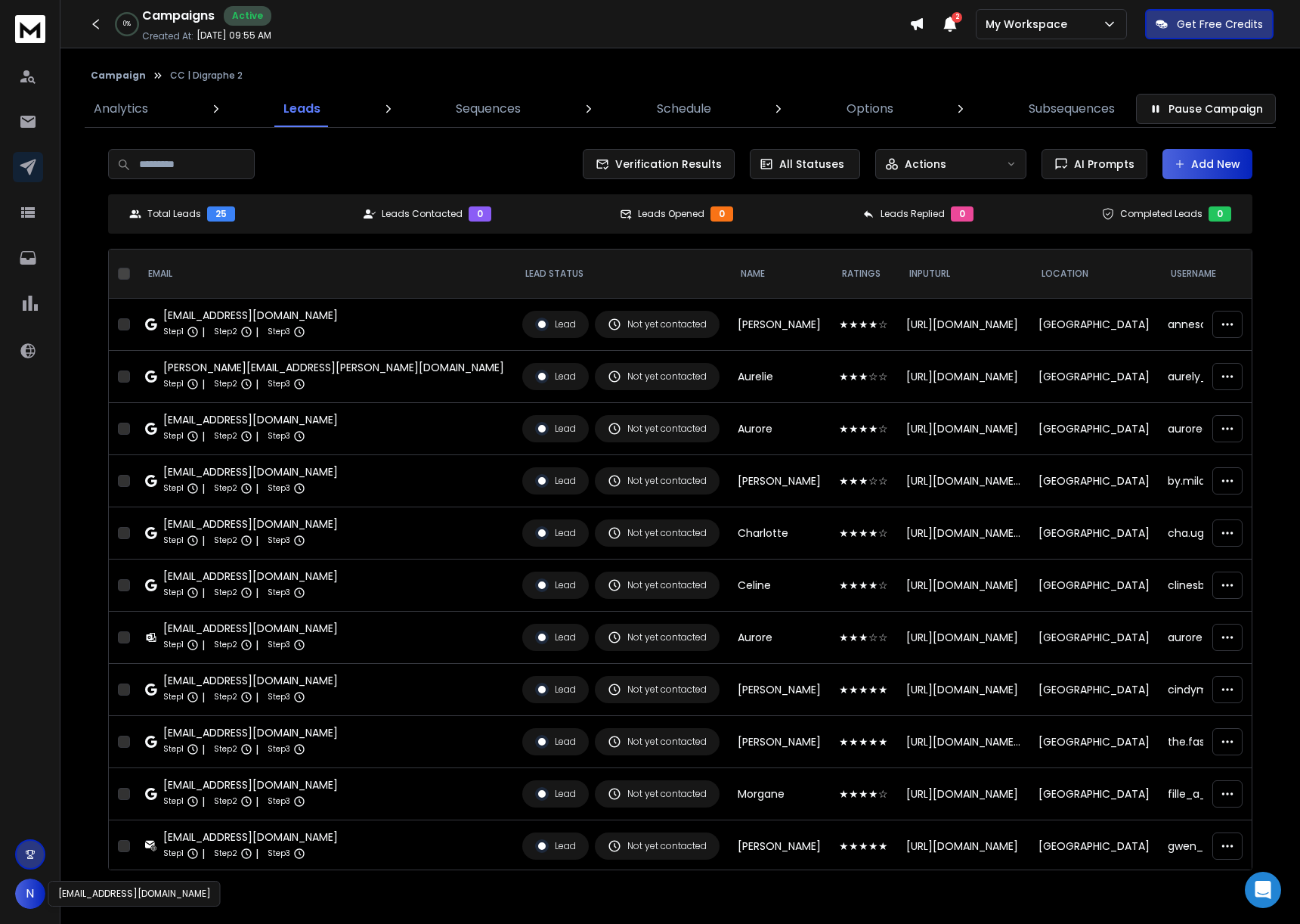
click at [38, 889] on span "N" at bounding box center [30, 893] width 30 height 30
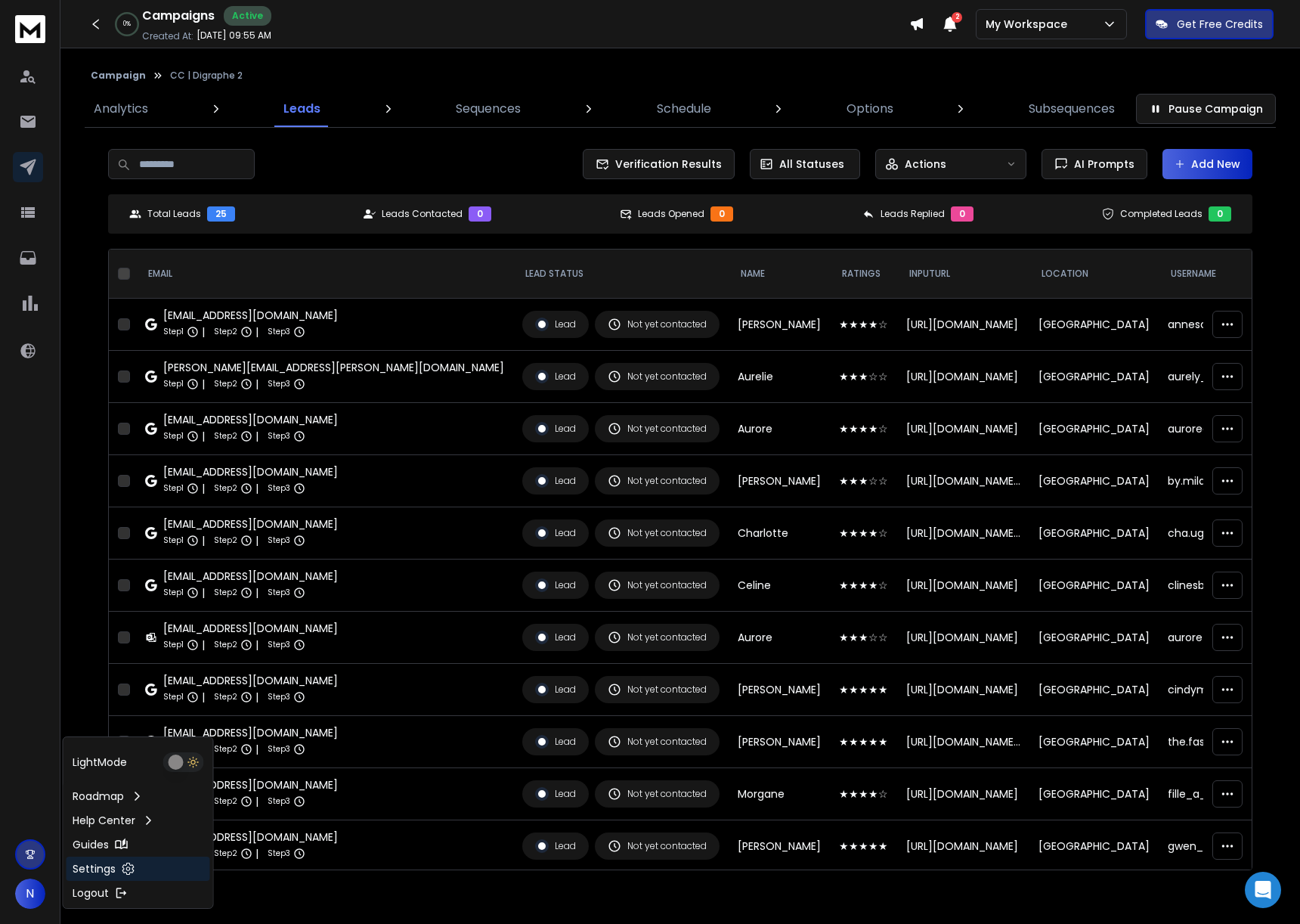
click at [128, 866] on icon at bounding box center [128, 868] width 12 height 12
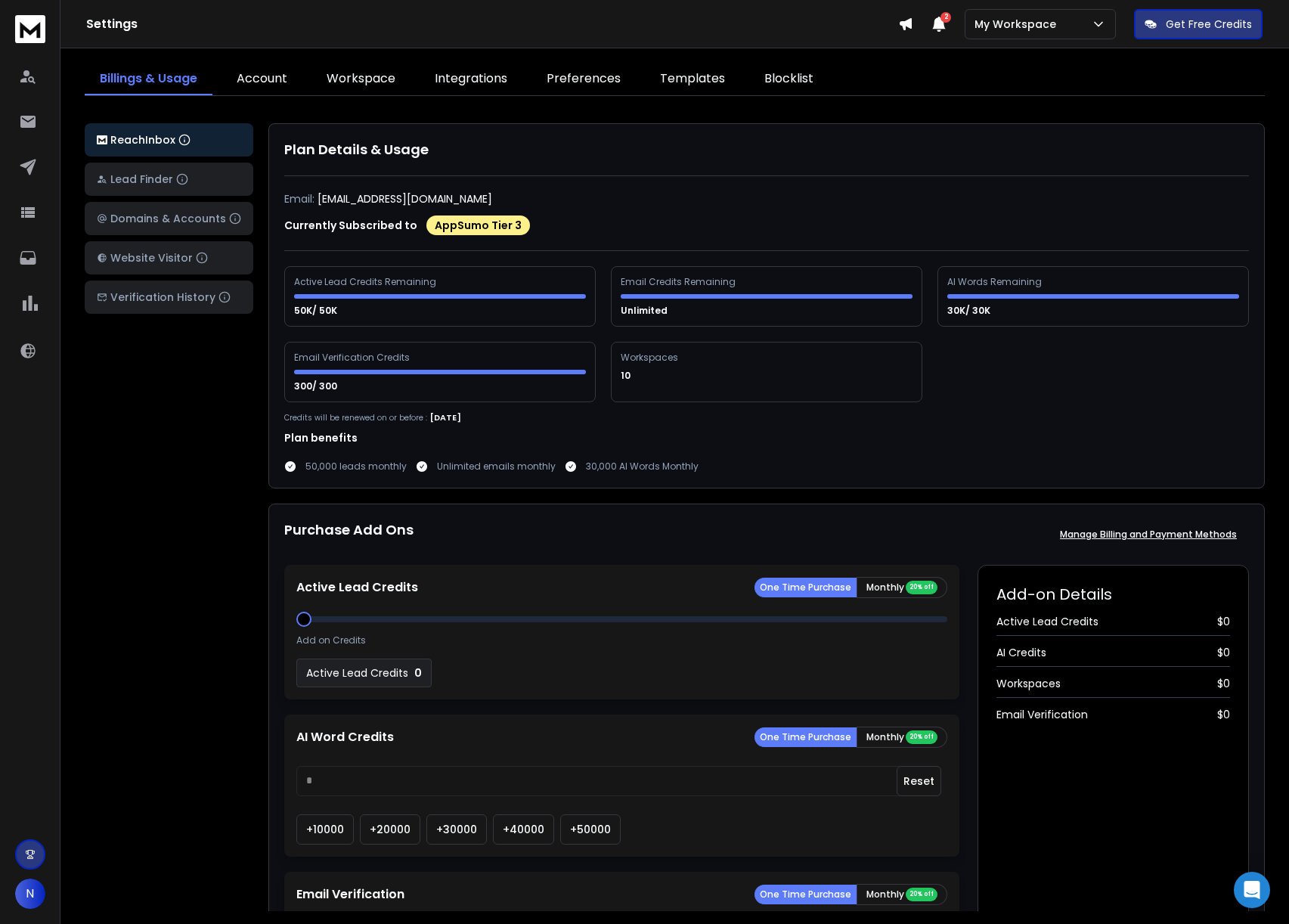
click at [270, 88] on link "Account" at bounding box center [262, 79] width 81 height 32
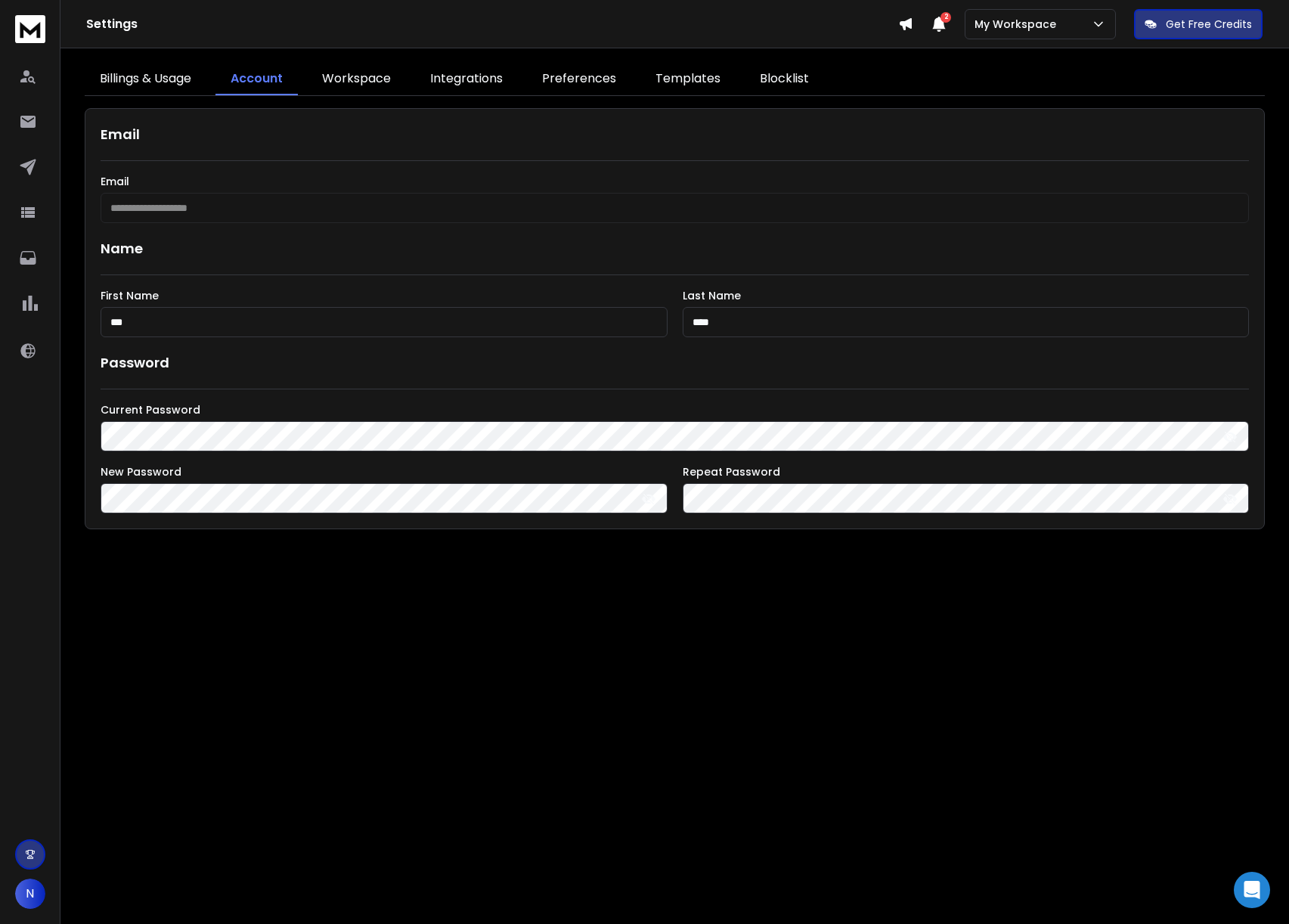
click at [483, 82] on link "Integrations" at bounding box center [466, 79] width 103 height 32
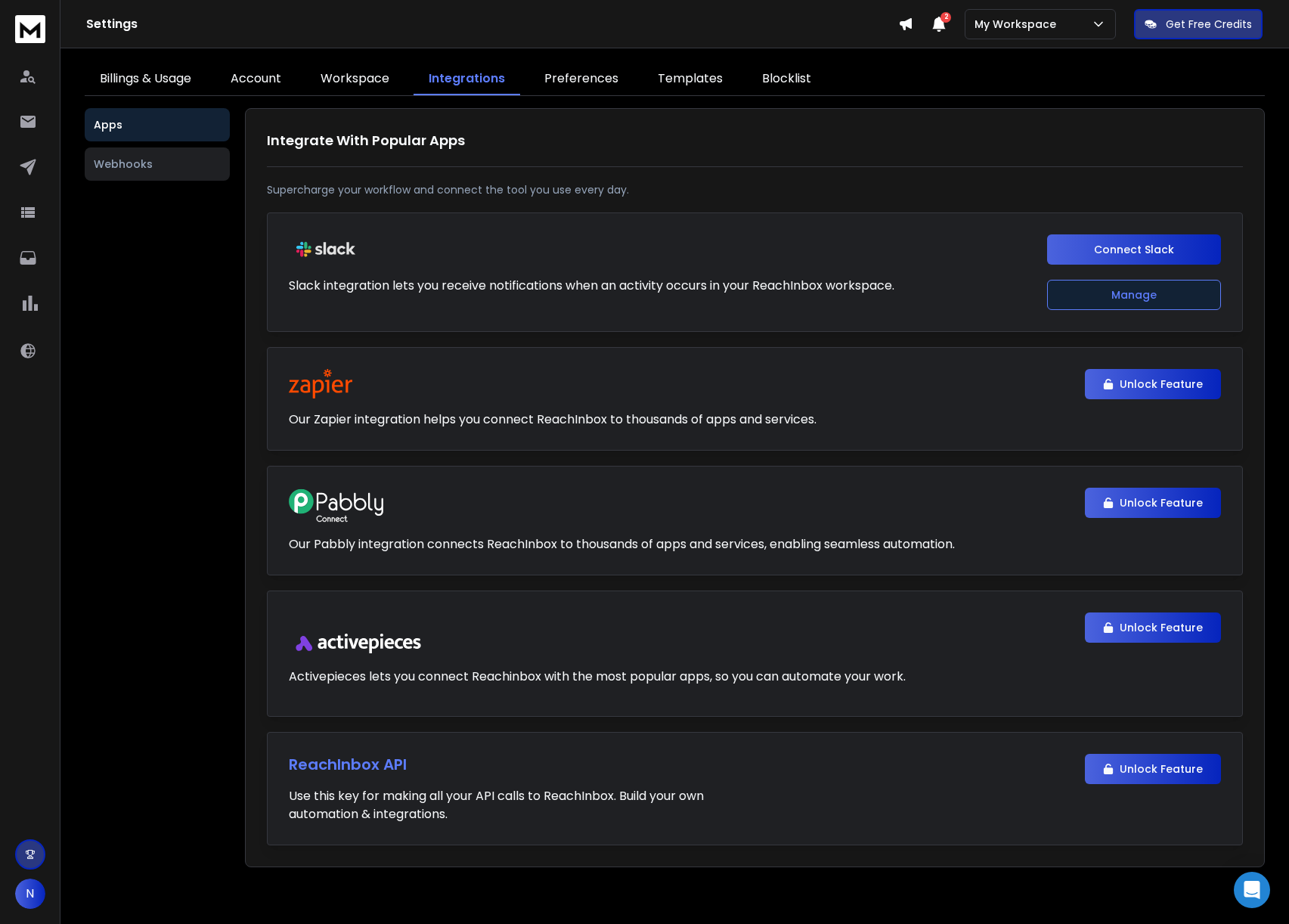
click at [1145, 299] on button "Manage" at bounding box center [1134, 294] width 174 height 30
